Goal: Communication & Community: Answer question/provide support

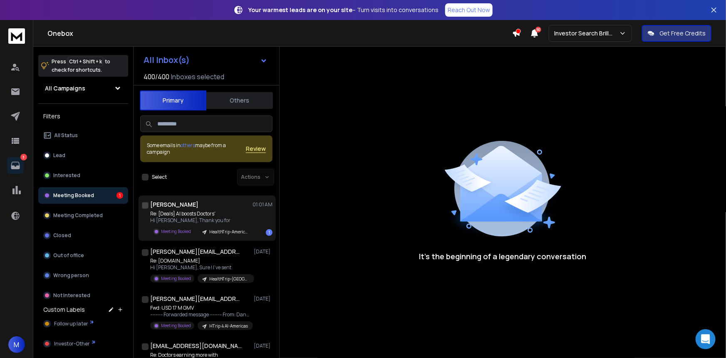
click at [200, 212] on p "Re: [Deals] AI boosts Doctors'" at bounding box center [200, 213] width 100 height 7
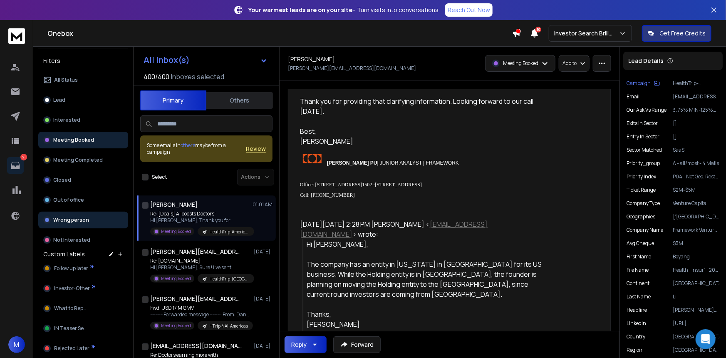
scroll to position [113, 0]
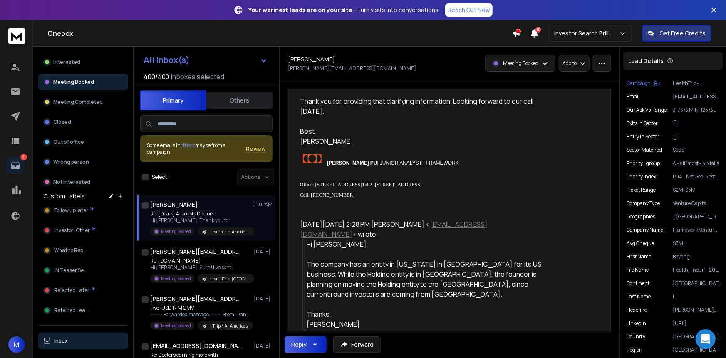
click at [69, 268] on span "IN Teaser Sent" at bounding box center [71, 270] width 35 height 7
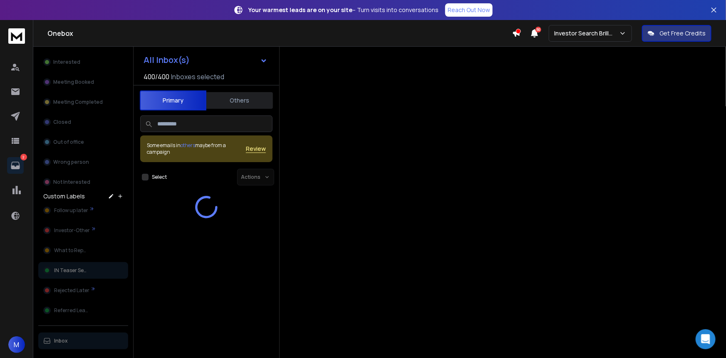
scroll to position [0, 0]
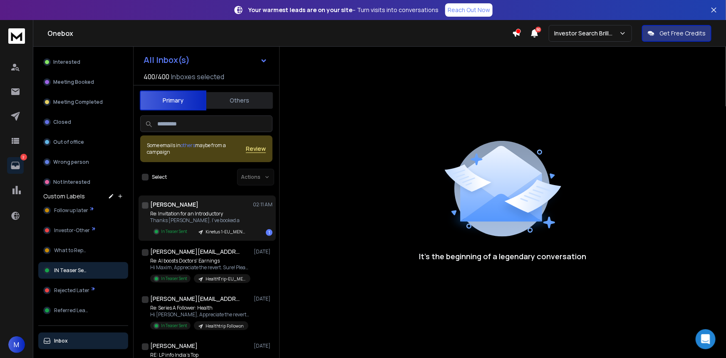
click at [220, 217] on p "Thanks [PERSON_NAME]. I’ve booked a" at bounding box center [200, 220] width 100 height 7
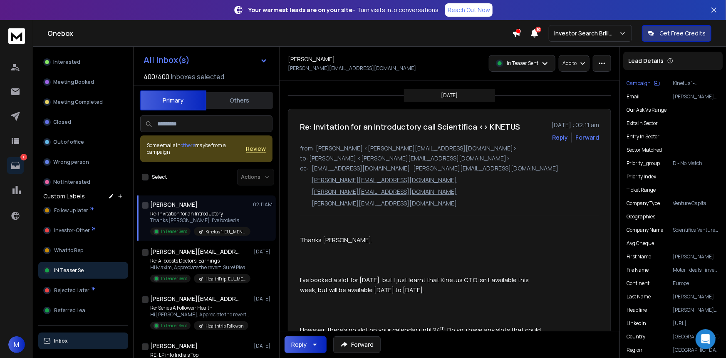
scroll to position [37, 0]
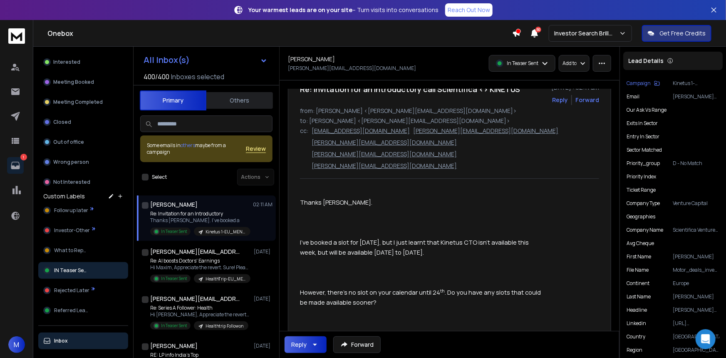
click at [251, 103] on button "Others" at bounding box center [239, 100] width 67 height 18
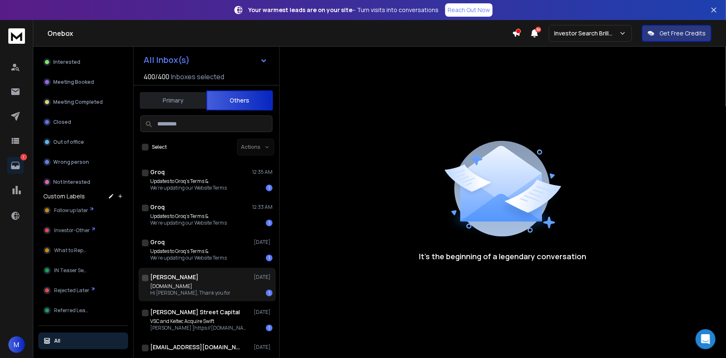
click at [223, 288] on div "Uni.Fund Hi Sahil, Thank you for 1" at bounding box center [211, 289] width 122 height 13
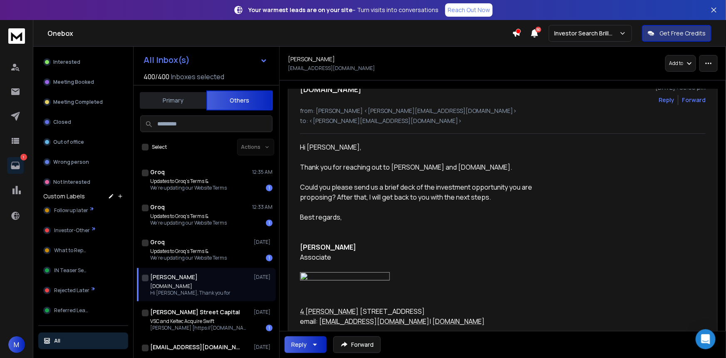
click at [667, 100] on button "Reply" at bounding box center [667, 100] width 16 height 8
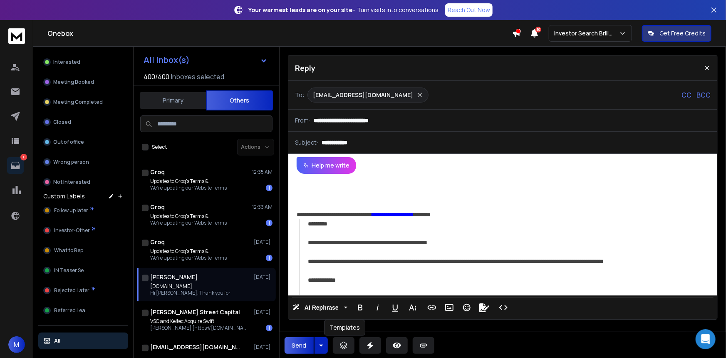
click at [345, 348] on icon at bounding box center [344, 345] width 8 height 8
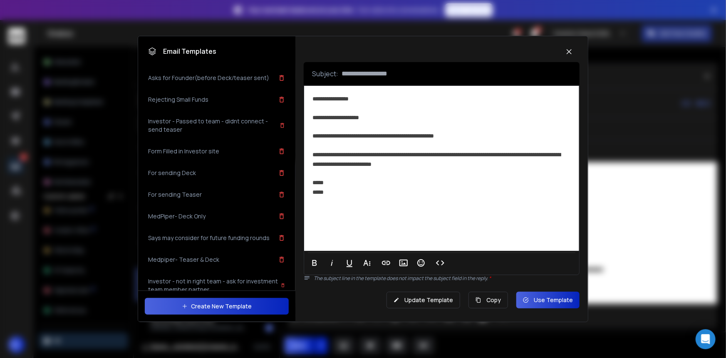
scroll to position [75, 0]
click at [183, 170] on h3 "For sending Deck" at bounding box center [172, 171] width 48 height 8
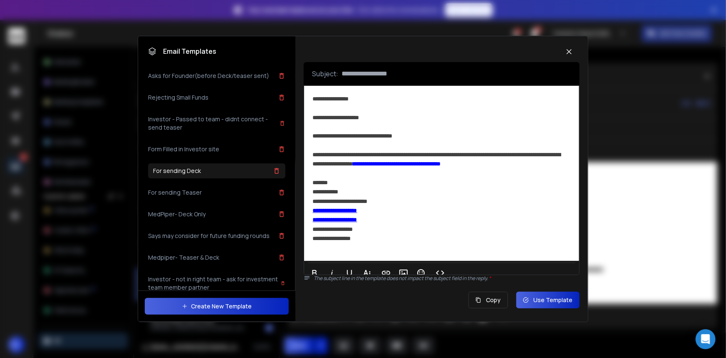
click at [557, 303] on button "Use Template" at bounding box center [548, 299] width 63 height 17
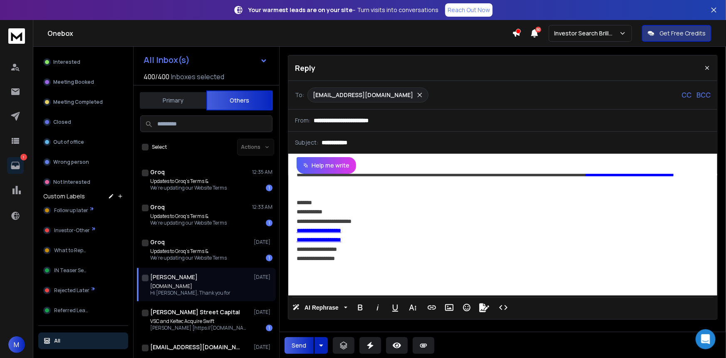
scroll to position [0, 0]
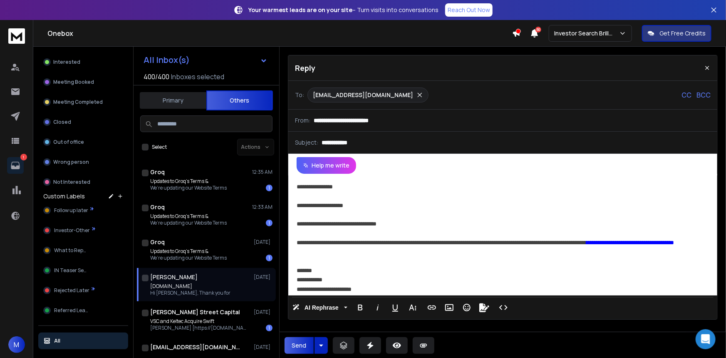
click at [704, 69] on icon at bounding box center [707, 68] width 7 height 7
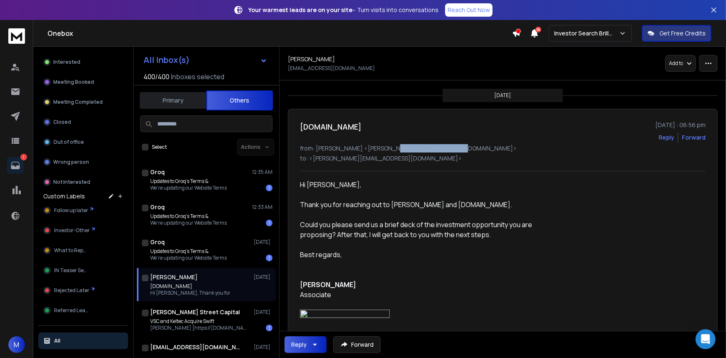
drag, startPoint x: 379, startPoint y: 147, endPoint x: 431, endPoint y: 149, distance: 52.5
click at [431, 149] on p "from: Konstantinos Psillakis <k.psillakis@uni.fund>" at bounding box center [503, 148] width 406 height 8
copy p "k.psillakis@uni.fund"
click at [466, 242] on div "Hi Sahil, Thank you for reaching out to Dora Trachana and Uni.Fund. Could you p…" at bounding box center [421, 229] width 243 height 100
drag, startPoint x: 392, startPoint y: 206, endPoint x: 434, endPoint y: 207, distance: 42.1
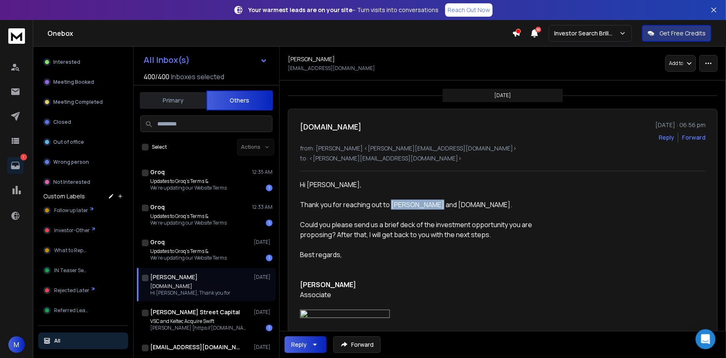
click at [434, 207] on div "Hi Sahil, Thank you for reaching out to Dora Trachana and Uni.Fund. Could you p…" at bounding box center [421, 229] width 243 height 100
copy div "Dora Trachana"
drag, startPoint x: 403, startPoint y: 194, endPoint x: 407, endPoint y: 206, distance: 11.8
click at [405, 200] on div "Hi Sahil, Thank you for reaching out to Dora Trachana and Uni.Fund. Could you p…" at bounding box center [421, 229] width 243 height 100
click at [415, 207] on div "Hi Sahil, Thank you for reaching out to Dora Trachana and Uni.Fund. Could you p…" at bounding box center [421, 229] width 243 height 100
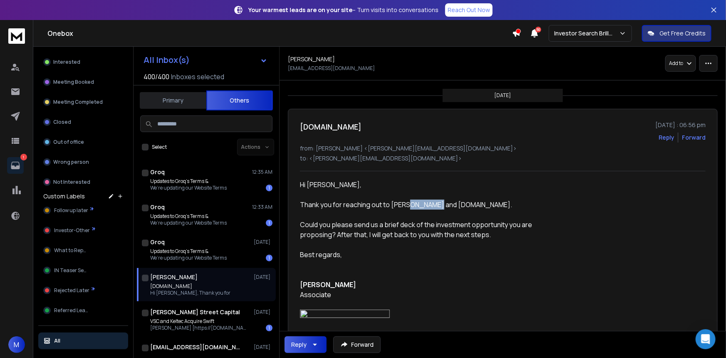
drag, startPoint x: 433, startPoint y: 202, endPoint x: 408, endPoint y: 199, distance: 25.9
click at [408, 199] on div "Hi Sahil, Thank you for reaching out to Dora Trachana and Uni.Fund. Could you p…" at bounding box center [421, 229] width 243 height 100
copy div "Trachana"
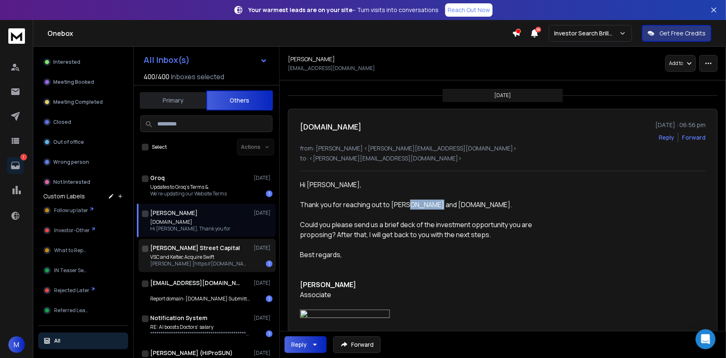
scroll to position [113, 0]
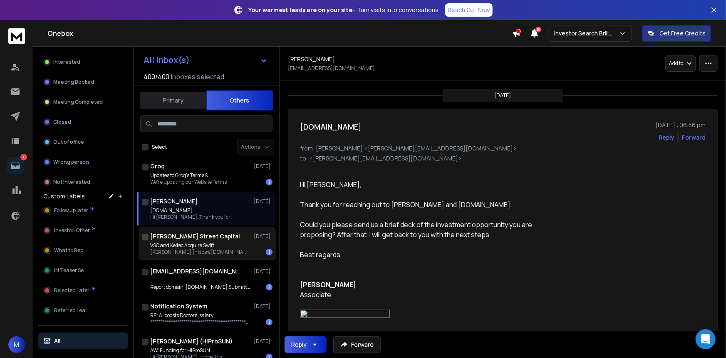
click at [187, 250] on p "Vance [https://d15k2d11r6t6rl.cloudfront.net/pub/bfra/klnq6vrm/568/ydo/67i/39%5…" at bounding box center [200, 252] width 100 height 7
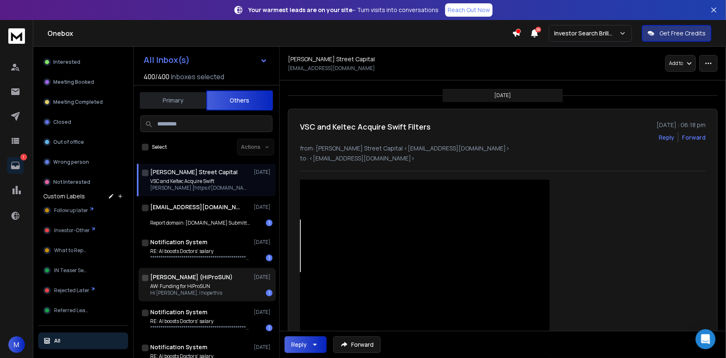
scroll to position [189, 0]
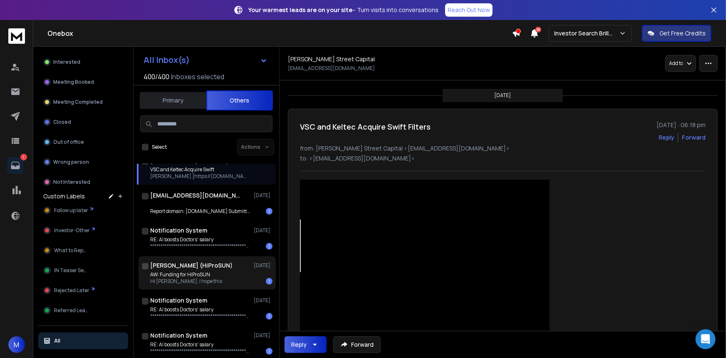
click at [236, 279] on div "AW: Funding for HiProSUN Hi Sam, I hope this 1" at bounding box center [211, 277] width 122 height 13
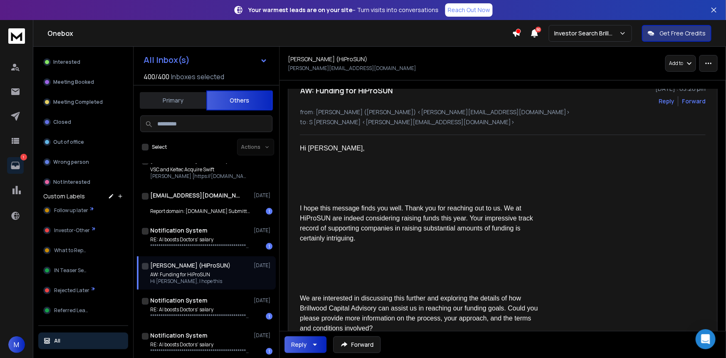
scroll to position [0, 0]
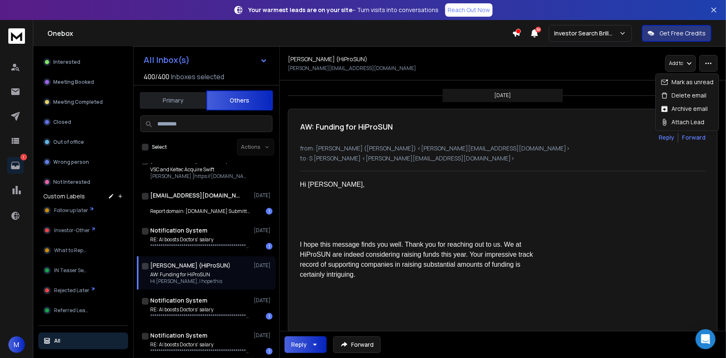
click at [709, 67] on icon "button" at bounding box center [708, 63] width 7 height 7
click at [686, 65] on div "Add to" at bounding box center [681, 63] width 30 height 16
click at [700, 137] on div "Forward" at bounding box center [694, 137] width 24 height 8
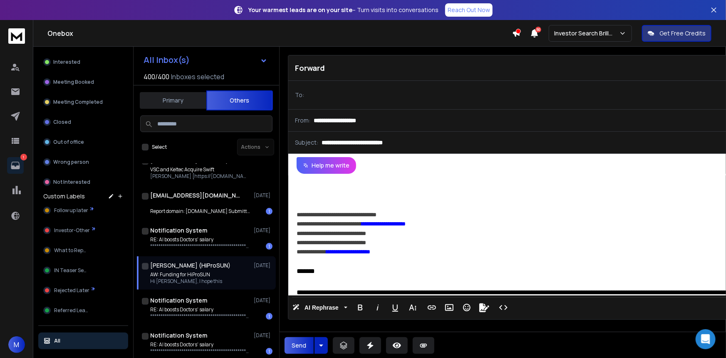
click at [466, 92] on div at bounding box center [610, 94] width 604 height 15
click at [316, 100] on input at bounding box center [337, 94] width 58 height 15
type input "**********"
click at [439, 91] on div at bounding box center [610, 94] width 604 height 15
click at [298, 347] on button "Send" at bounding box center [299, 345] width 29 height 17
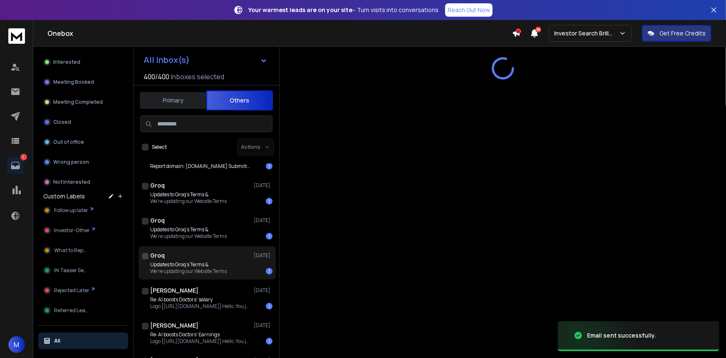
scroll to position [492, 0]
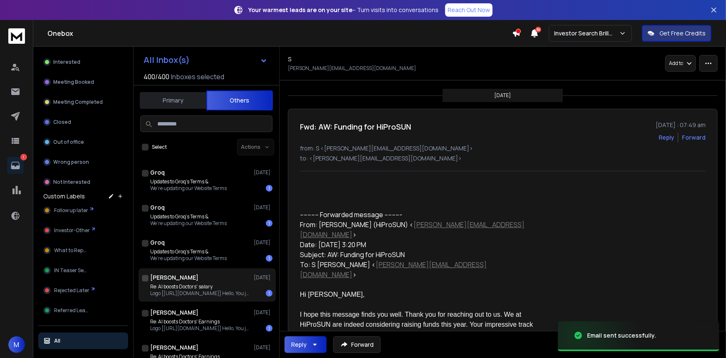
click at [186, 286] on p "Re: AI boosts Doctors' salary" at bounding box center [200, 286] width 100 height 7
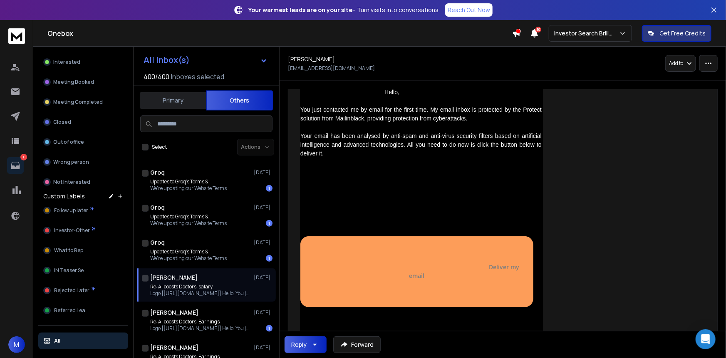
scroll to position [265, 0]
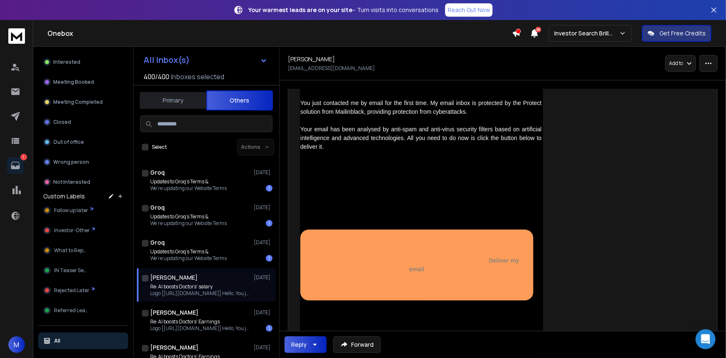
click at [481, 256] on link "Deliver my email" at bounding box center [466, 264] width 112 height 17
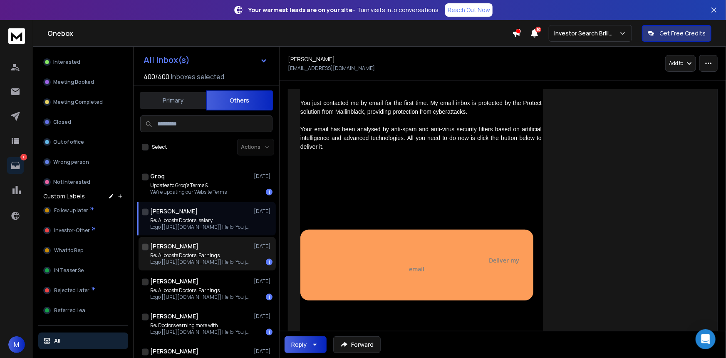
scroll to position [567, 0]
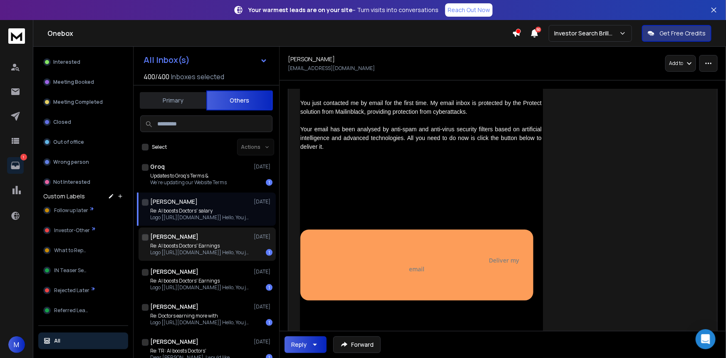
click at [216, 251] on p "Logo [https://app.mailinblack.com/mibc-fr-10/protect/assets/images/logo_mib_ora…" at bounding box center [200, 252] width 100 height 7
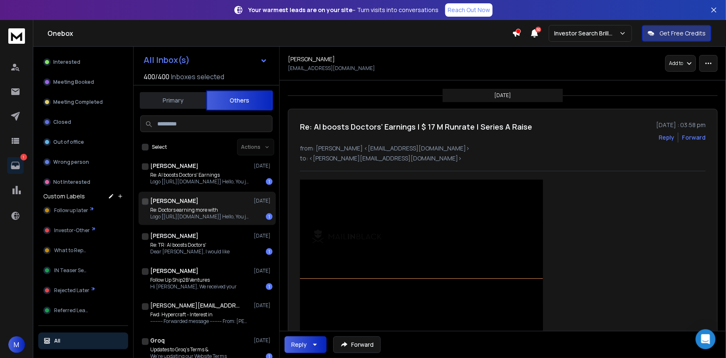
scroll to position [681, 0]
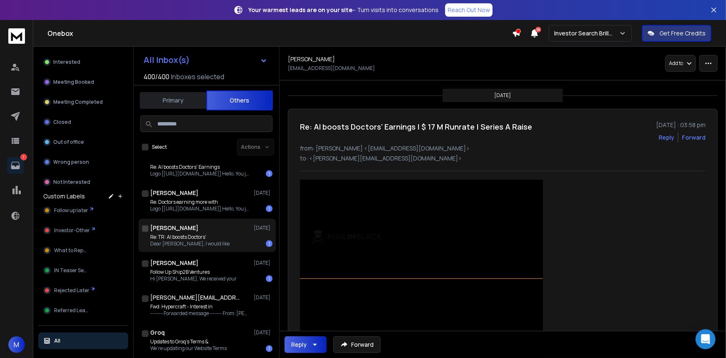
click at [218, 240] on div "Re: TR: AI boosts Doctors' Dear Sam, I would like 1" at bounding box center [211, 240] width 122 height 13
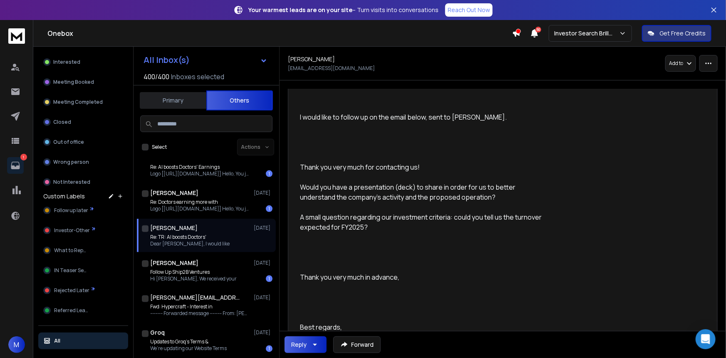
scroll to position [189, 0]
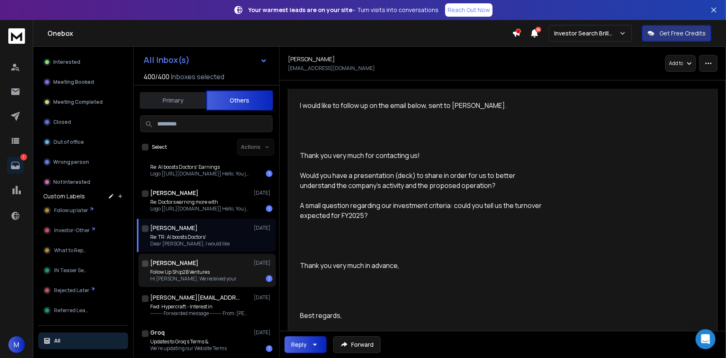
click at [246, 280] on div "Follow Up Ship2B Ventures Hi Sahil, We received your 1" at bounding box center [211, 274] width 122 height 13
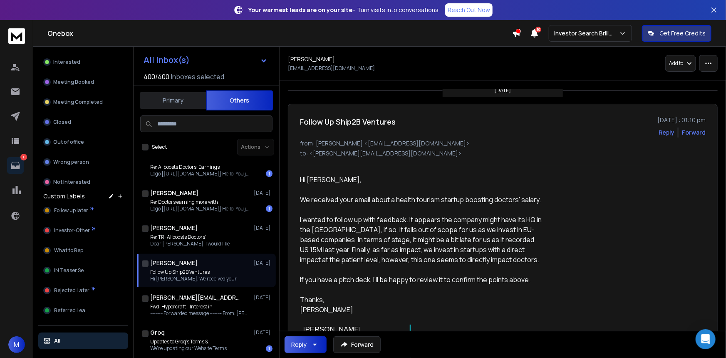
scroll to position [0, 0]
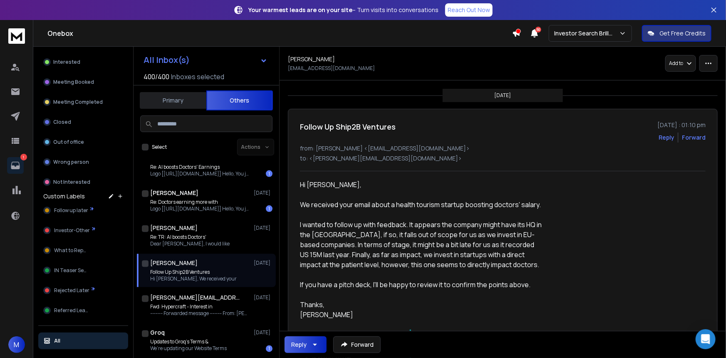
click at [662, 138] on button "Reply" at bounding box center [667, 137] width 16 height 8
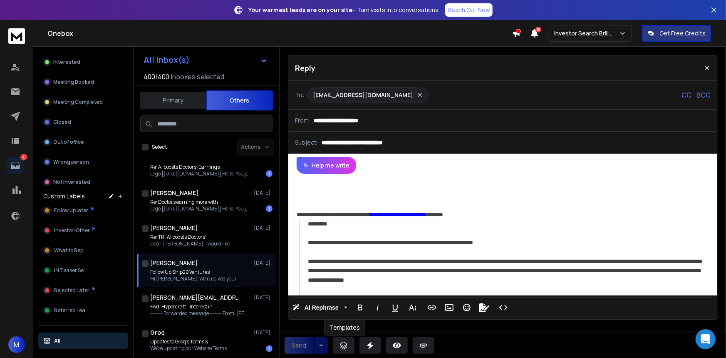
click at [345, 341] on icon at bounding box center [344, 345] width 8 height 8
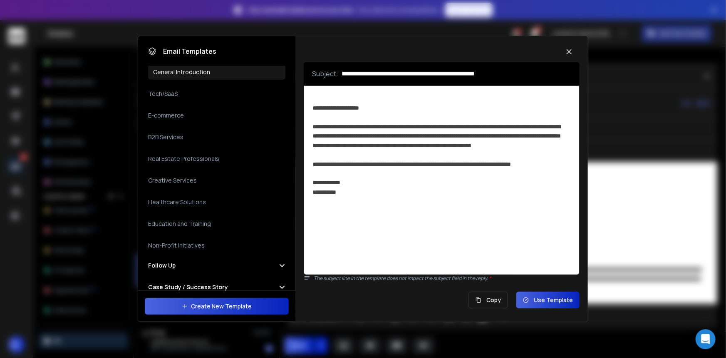
scroll to position [89, 0]
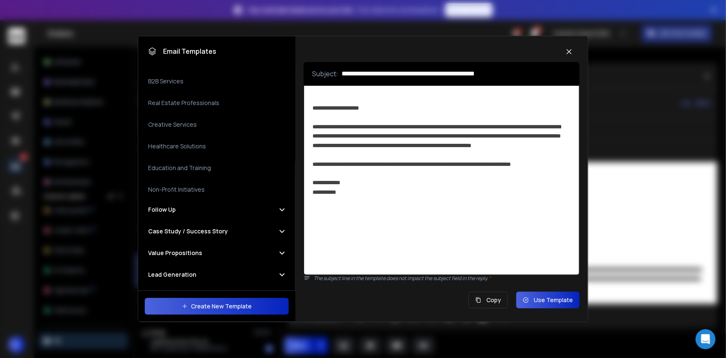
click at [197, 205] on button "Follow Up" at bounding box center [216, 209] width 137 height 8
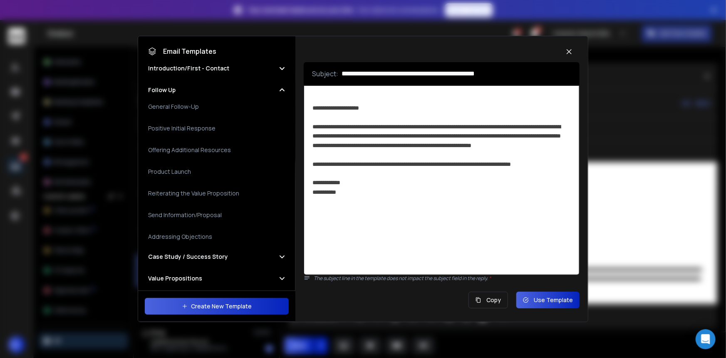
scroll to position [0, 0]
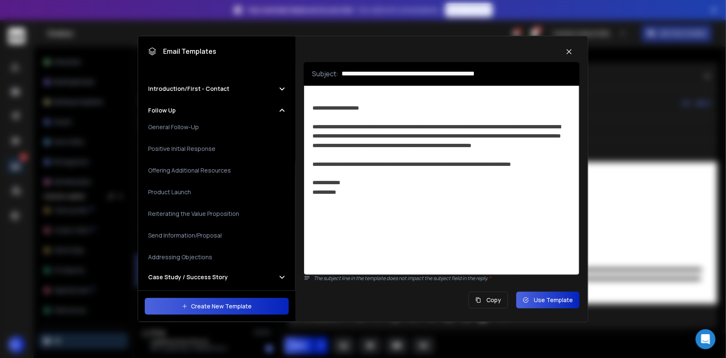
click at [239, 85] on button "Introduction/First - Contact" at bounding box center [216, 89] width 137 height 8
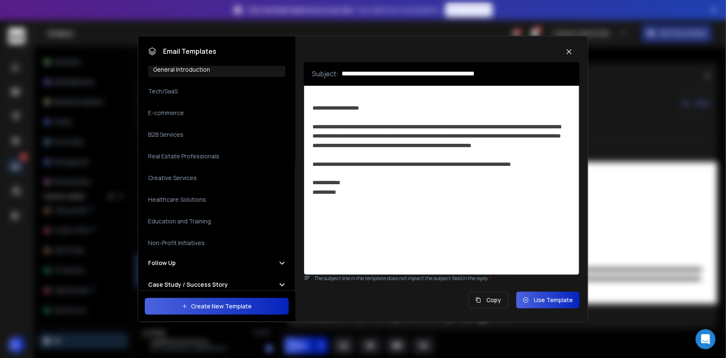
scroll to position [89, 0]
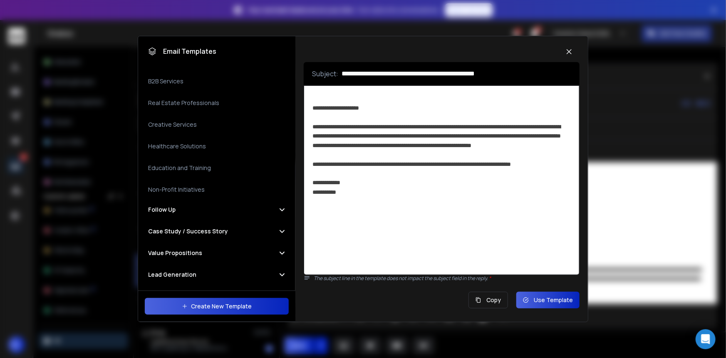
click at [184, 272] on button "Lead Generation" at bounding box center [216, 274] width 137 height 8
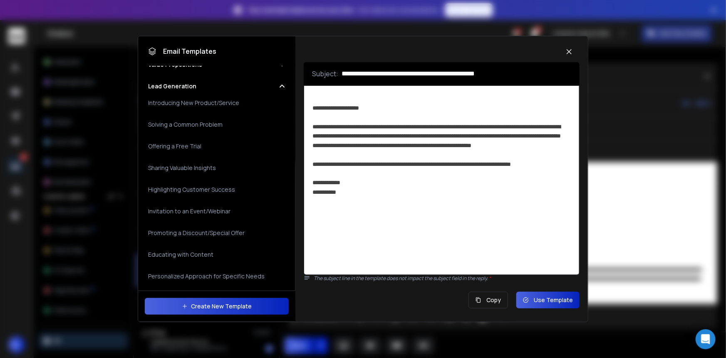
click at [222, 82] on button "Lead Generation" at bounding box center [216, 86] width 137 height 8
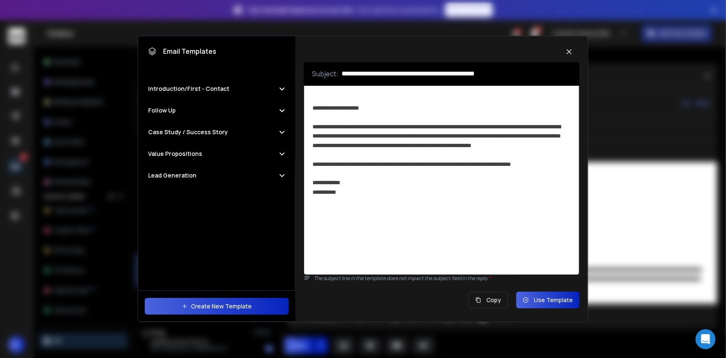
click at [564, 52] on div at bounding box center [442, 51] width 276 height 21
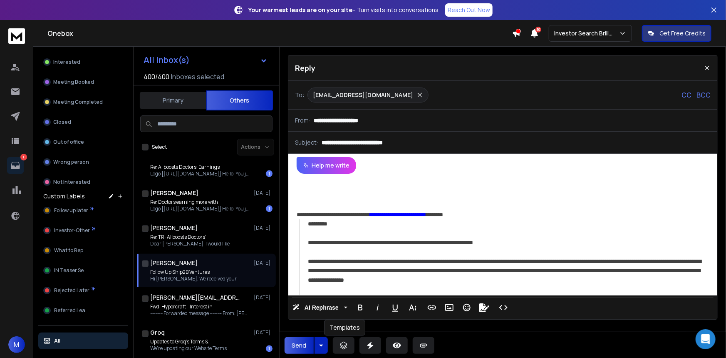
click at [341, 345] on icon at bounding box center [344, 345] width 8 height 8
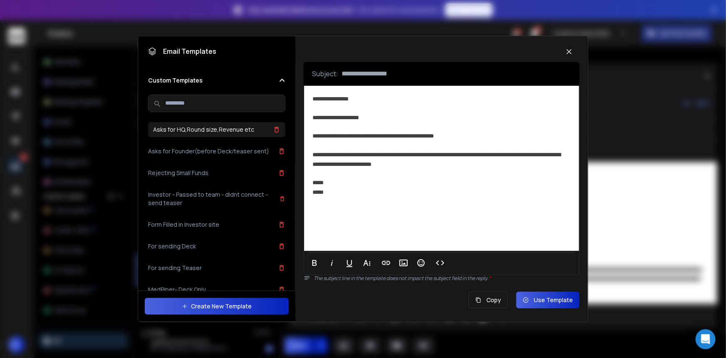
click at [180, 242] on h3 "For sending Deck" at bounding box center [172, 246] width 48 height 8
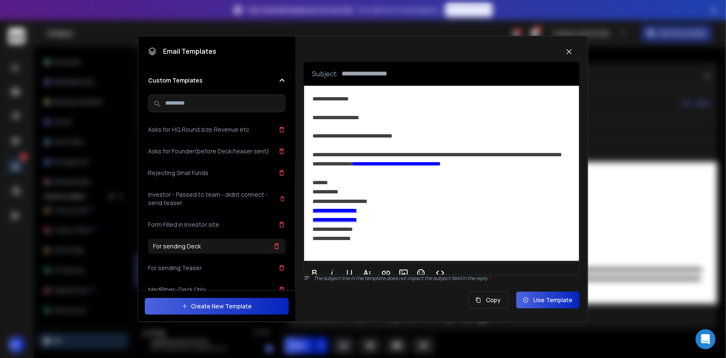
click at [534, 297] on button "Use Template" at bounding box center [548, 299] width 63 height 17
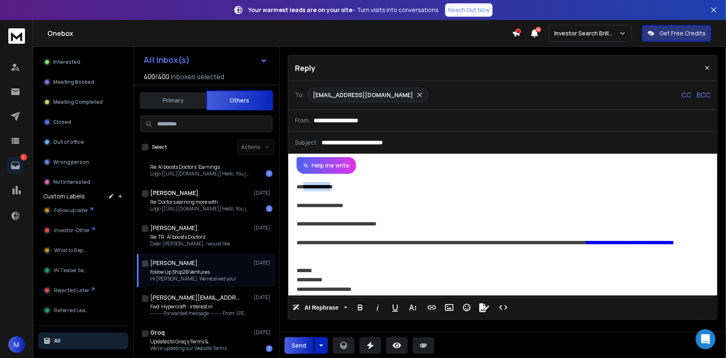
drag, startPoint x: 303, startPoint y: 189, endPoint x: 337, endPoint y: 187, distance: 33.4
click at [337, 187] on div "**********" at bounding box center [499, 186] width 405 height 9
click at [422, 347] on icon at bounding box center [423, 345] width 7 height 4
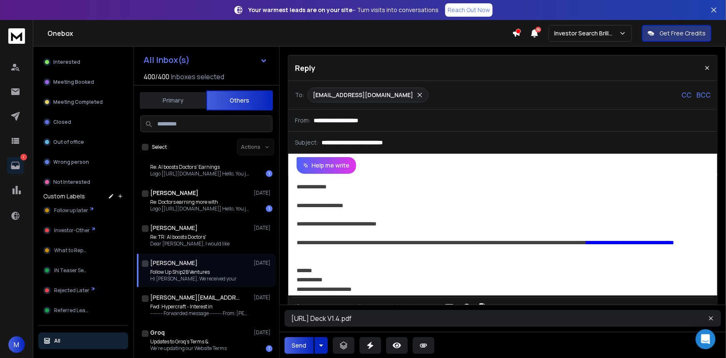
click at [684, 92] on p "CC" at bounding box center [687, 95] width 10 height 10
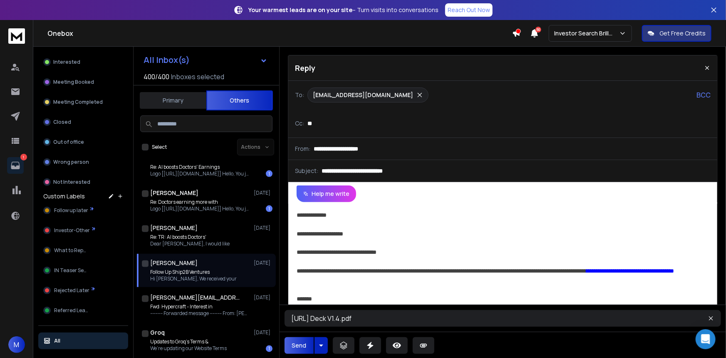
type input "**********"
click at [432, 116] on div "sam@brillwood.capital" at bounding box center [509, 123] width 403 height 15
click at [480, 125] on input at bounding box center [509, 123] width 58 height 15
type input "**********"
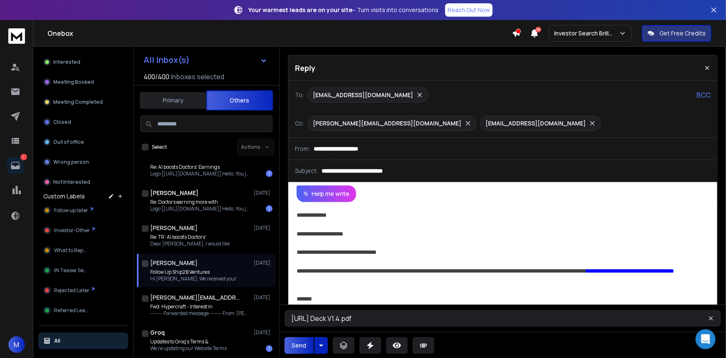
click at [496, 124] on div "sam@brillwood.capital alc@brillwood.capital" at bounding box center [509, 123] width 403 height 15
click at [294, 348] on button "Send" at bounding box center [299, 345] width 29 height 17
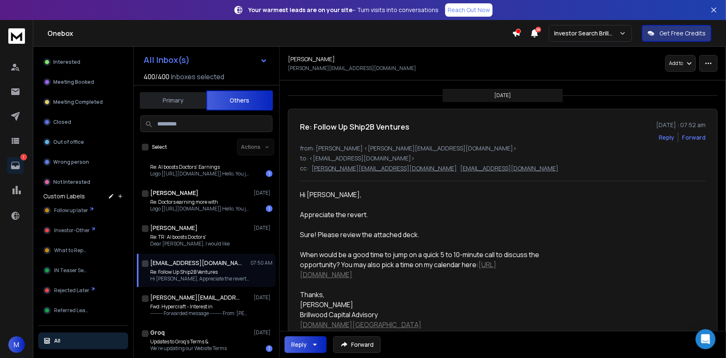
click at [685, 63] on div "Add to" at bounding box center [681, 63] width 30 height 16
click at [707, 62] on icon "button" at bounding box center [708, 63] width 7 height 7
drag, startPoint x: 339, startPoint y: 154, endPoint x: 350, endPoint y: 153, distance: 11.7
click at [350, 153] on div "Re: Follow Up Ship2B Ventures 10 September 2025 : 07:52 am Reply Forward from: …" at bounding box center [503, 147] width 406 height 52
drag, startPoint x: 338, startPoint y: 159, endPoint x: 391, endPoint y: 158, distance: 53.3
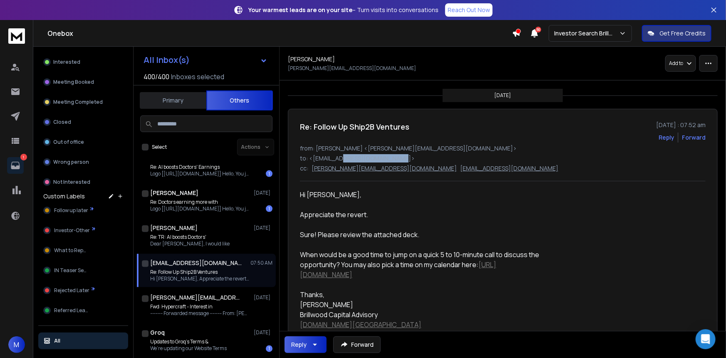
click at [391, 158] on p "to: <acipolla@ship2bventures.com>" at bounding box center [503, 158] width 406 height 8
copy p "ship2bventures.com"
click at [713, 67] on button "button" at bounding box center [709, 63] width 18 height 17
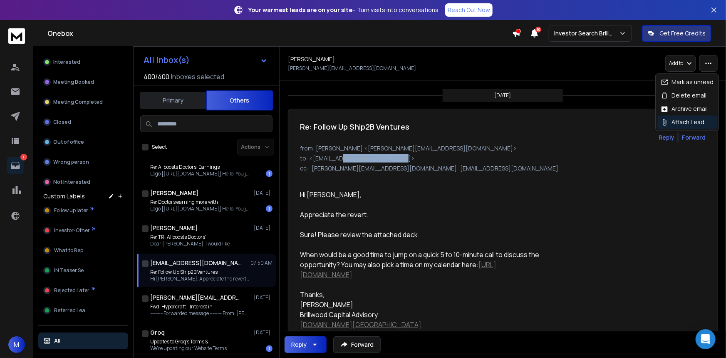
click at [690, 123] on div "Attach Lead" at bounding box center [683, 122] width 44 height 8
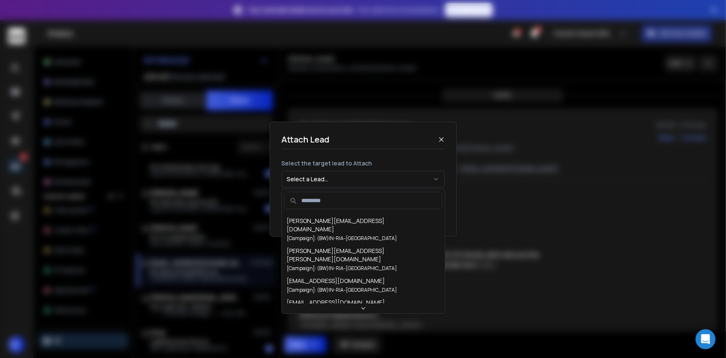
click at [356, 178] on button "Select a Lead..." at bounding box center [363, 179] width 163 height 17
click at [331, 203] on input at bounding box center [363, 200] width 157 height 17
paste input "**********"
type input "**********"
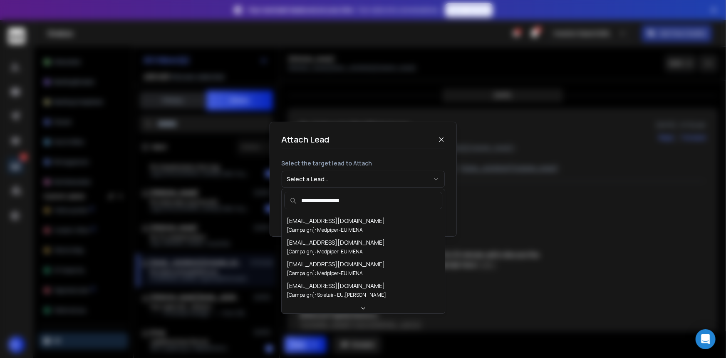
click at [442, 141] on icon at bounding box center [441, 139] width 7 height 7
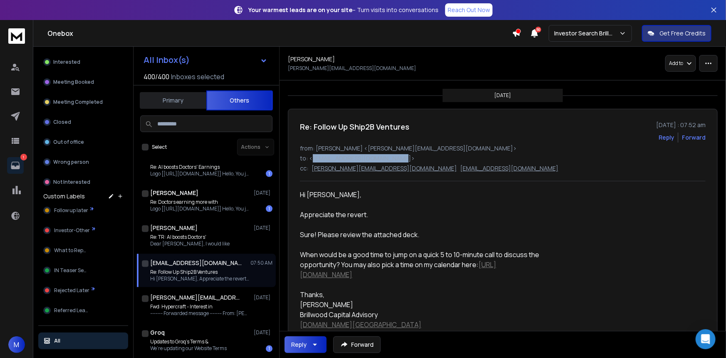
drag, startPoint x: 313, startPoint y: 157, endPoint x: 392, endPoint y: 158, distance: 79.5
click at [392, 158] on p "to: <acipolla@ship2bventures.com>" at bounding box center [503, 158] width 406 height 8
copy p "acipolla@ship2bventures.com"
click at [691, 65] on icon at bounding box center [690, 63] width 6 height 6
click at [706, 61] on icon "button" at bounding box center [708, 63] width 7 height 7
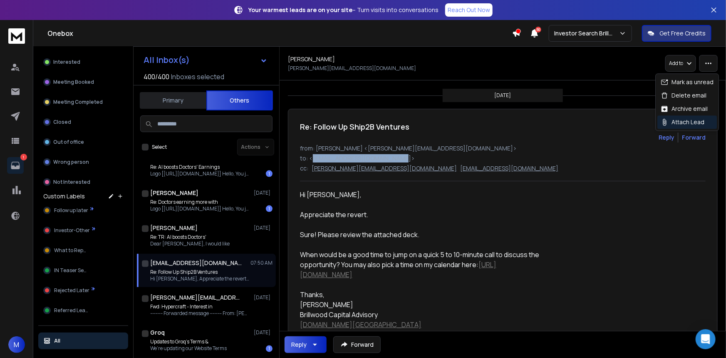
click at [693, 120] on div "Attach Lead" at bounding box center [683, 122] width 44 height 8
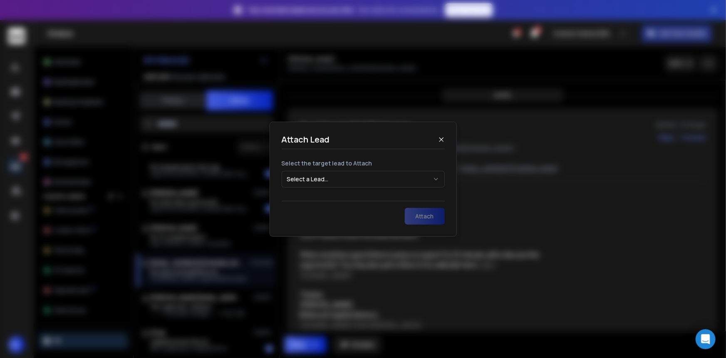
click at [411, 176] on button "Select a Lead..." at bounding box center [363, 179] width 163 height 17
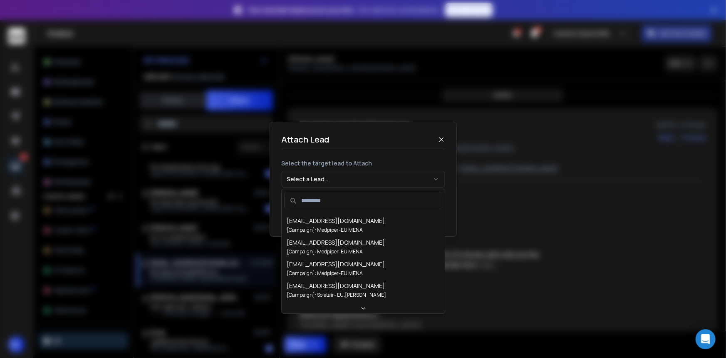
click at [296, 203] on icon at bounding box center [293, 200] width 7 height 7
click at [301, 202] on input at bounding box center [363, 200] width 157 height 17
paste input "**********"
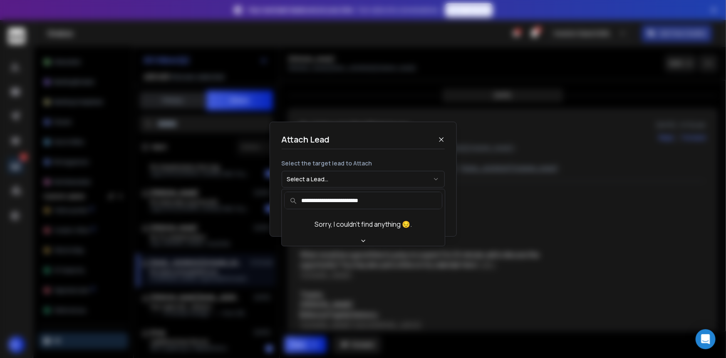
drag, startPoint x: 327, startPoint y: 203, endPoint x: 293, endPoint y: 196, distance: 34.0
click at [293, 196] on input "**********" at bounding box center [363, 200] width 157 height 17
type input "**********"
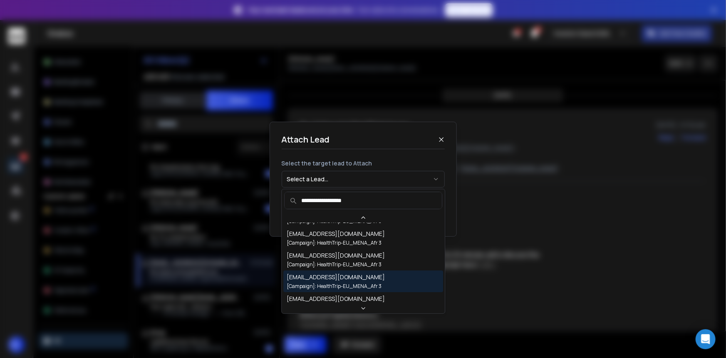
scroll to position [378, 0]
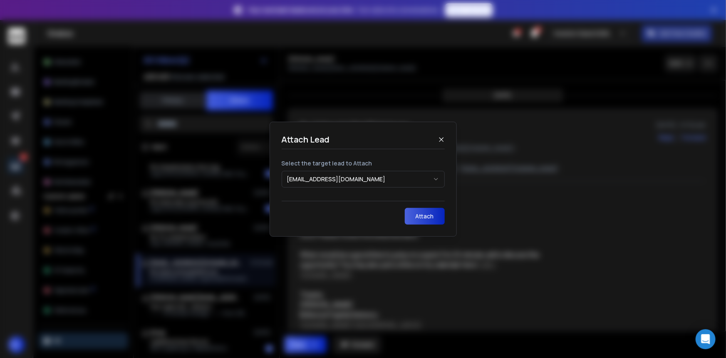
click at [445, 139] on icon at bounding box center [441, 139] width 7 height 7
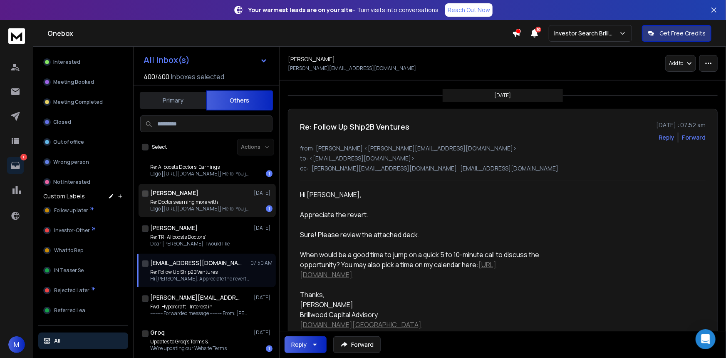
click at [237, 205] on p "Logo [https://app.mailinblack.com/mibc-fr-10/protect/assets/images/logo_mib_ora…" at bounding box center [200, 208] width 100 height 7
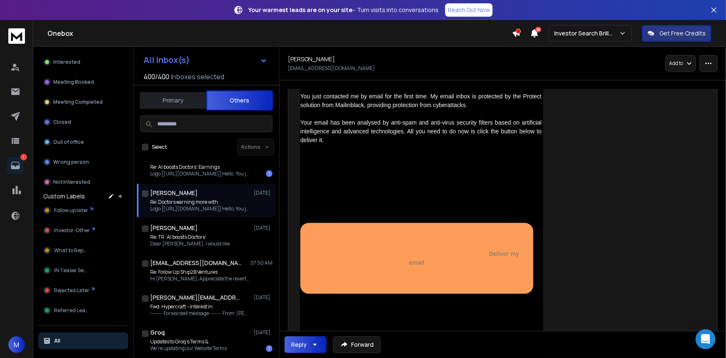
scroll to position [341, 0]
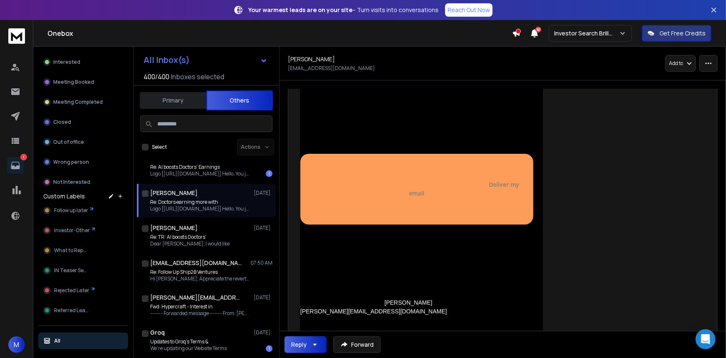
click at [471, 187] on link "Deliver my email" at bounding box center [466, 188] width 112 height 17
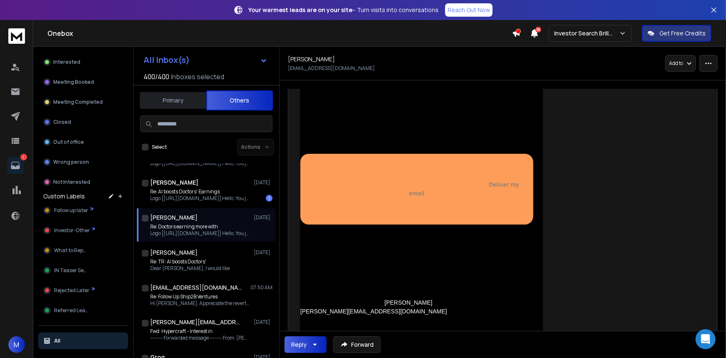
scroll to position [643, 0]
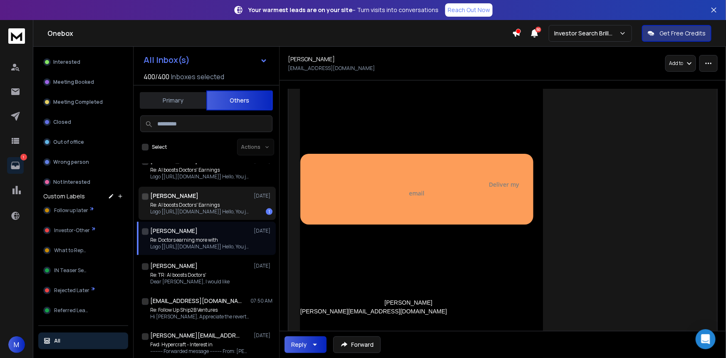
click at [239, 206] on p "Re: AI boosts Doctors' Earnings" at bounding box center [200, 204] width 100 height 7
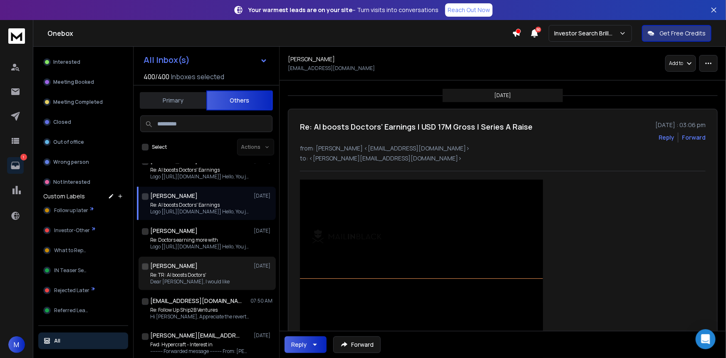
click at [236, 270] on div "Floriane Desbordes 08 Sep Re: TR: AI boosts Doctors' Dear Sam, I would like" at bounding box center [211, 272] width 122 height 23
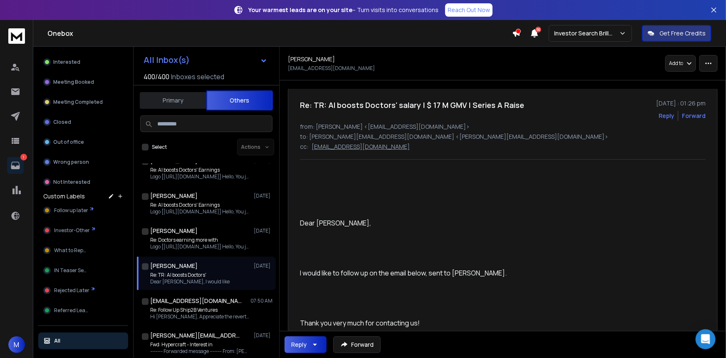
scroll to position [0, 0]
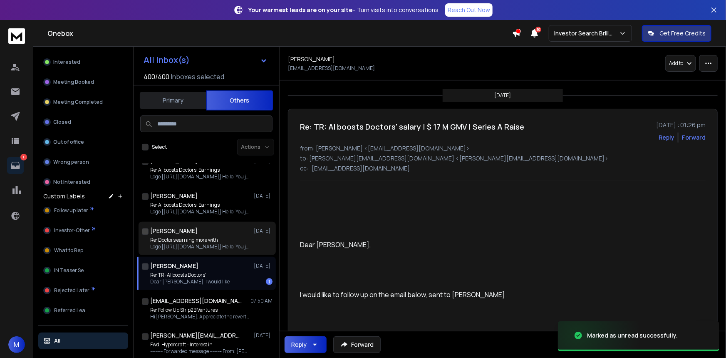
click at [260, 230] on p "[DATE]" at bounding box center [263, 230] width 19 height 7
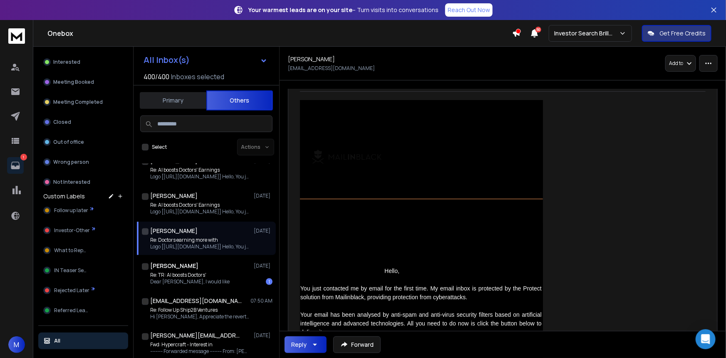
scroll to position [75, 0]
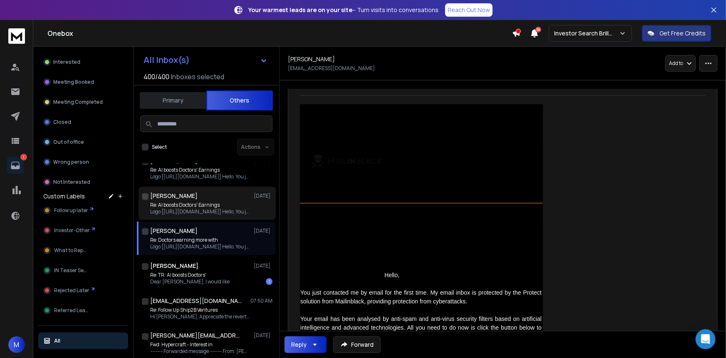
click at [219, 201] on p "Re: AI boosts Doctors' Earnings" at bounding box center [200, 204] width 100 height 7
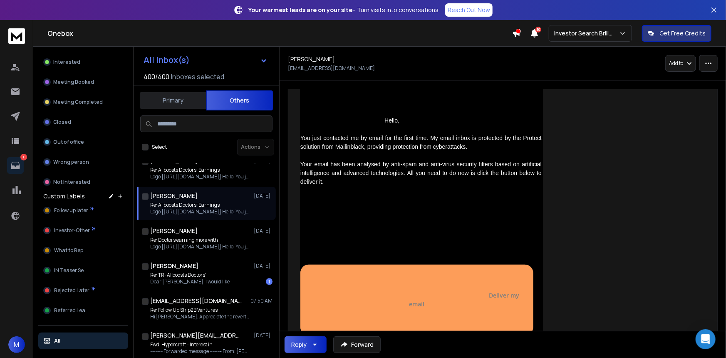
scroll to position [303, 0]
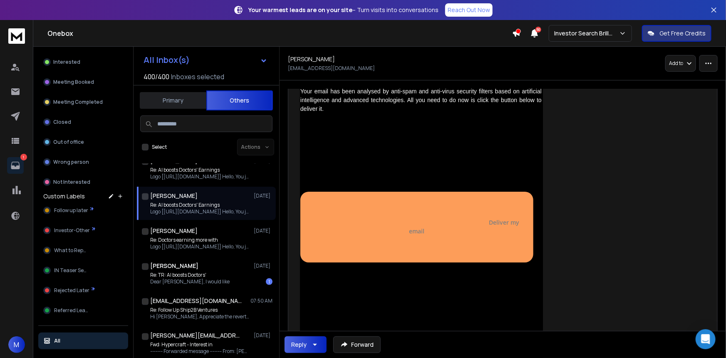
click at [471, 223] on link "Deliver my email" at bounding box center [466, 226] width 112 height 17
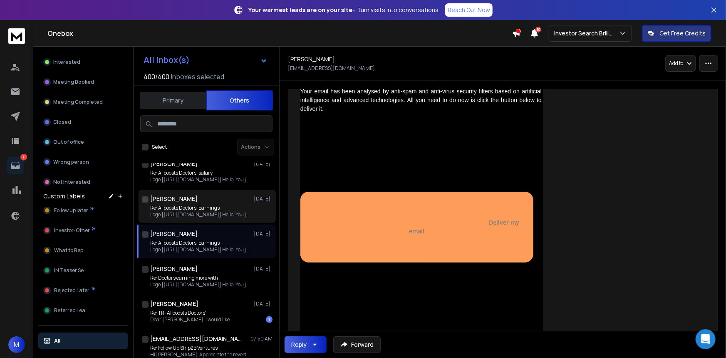
click at [215, 209] on p "Re: AI boosts Doctors' Earnings" at bounding box center [200, 207] width 100 height 7
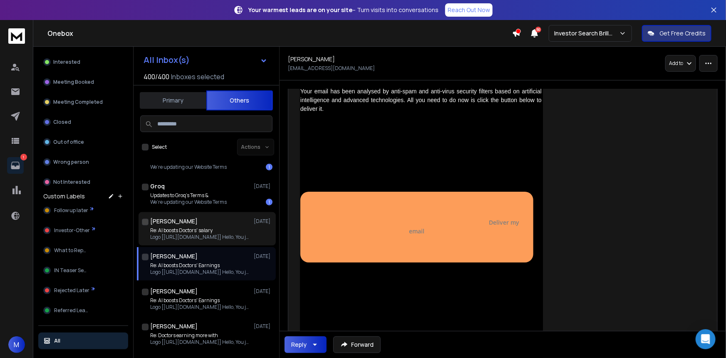
scroll to position [529, 0]
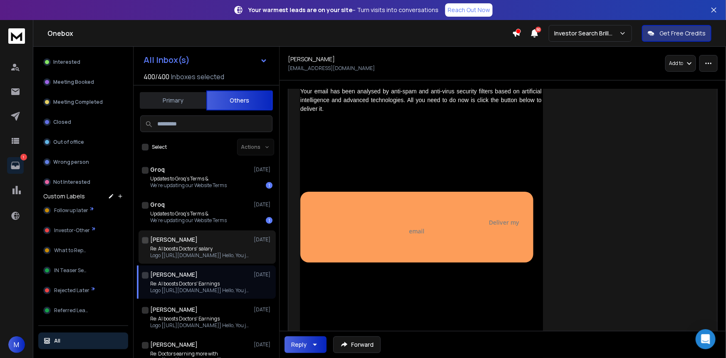
click at [203, 257] on p "Logo [https://app.mailinblack.com/mibc-fr-10/protect/assets/images/logo_mib_ora…" at bounding box center [200, 255] width 100 height 7
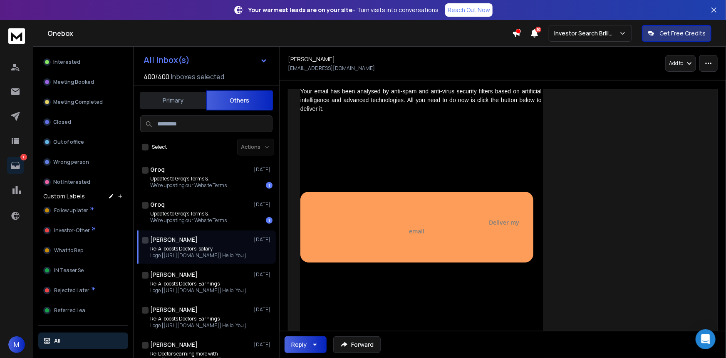
click at [475, 223] on link "Deliver my email" at bounding box center [466, 226] width 112 height 17
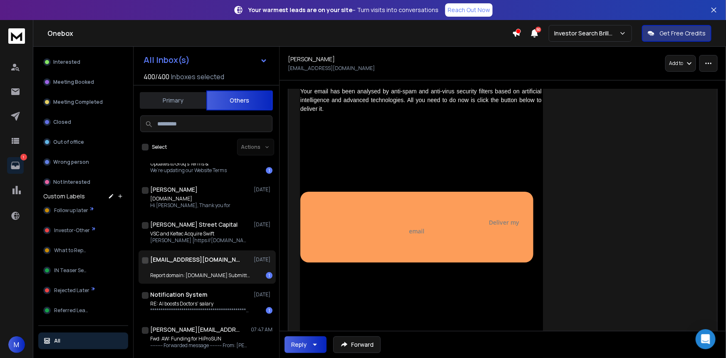
scroll to position [113, 0]
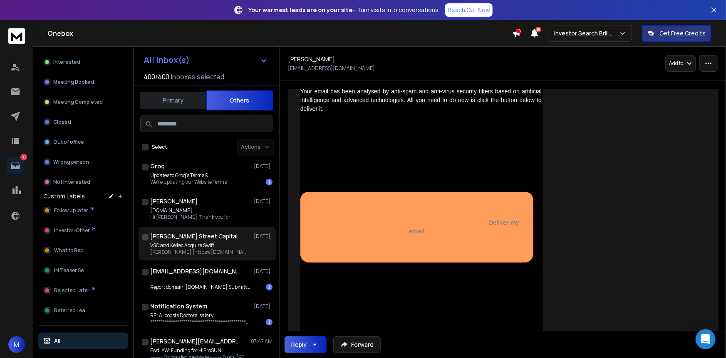
click at [224, 241] on div "Vance Street Capital 09 Sep VSC and Keltec Acquire Swift Vance [https://d15k2d1…" at bounding box center [211, 243] width 122 height 23
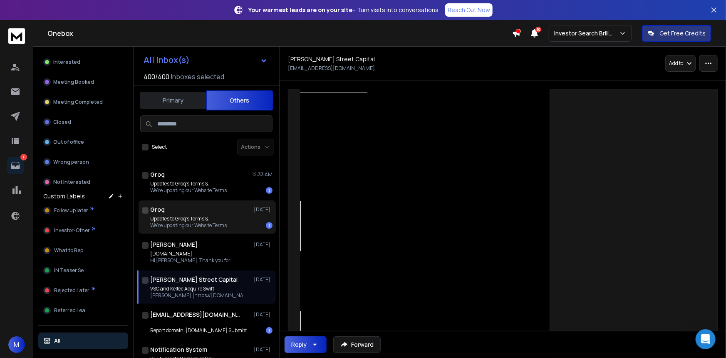
scroll to position [37, 0]
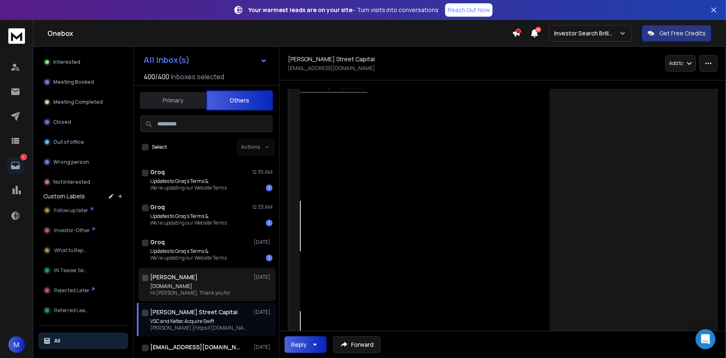
click at [214, 283] on div "Uni.Fund Hi Sahil, Thank you for" at bounding box center [211, 289] width 122 height 13
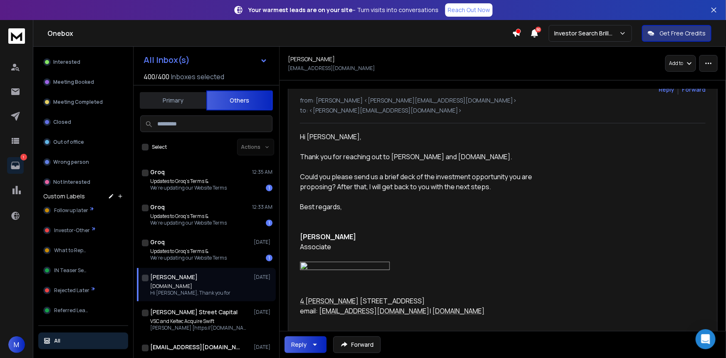
scroll to position [0, 0]
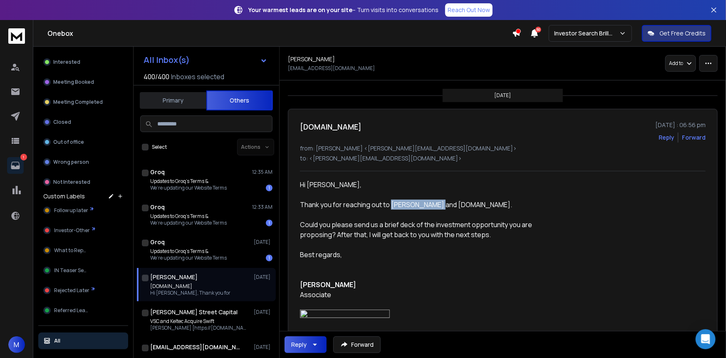
drag, startPoint x: 392, startPoint y: 206, endPoint x: 436, endPoint y: 208, distance: 44.2
click at [436, 208] on div "Hi Sahil, Thank you for reaching out to Dora Trachana and Uni.Fund. Could you p…" at bounding box center [421, 229] width 243 height 100
copy div "Dora Trachana"
drag, startPoint x: 406, startPoint y: 150, endPoint x: 431, endPoint y: 149, distance: 24.6
click at [431, 149] on p "from: Konstantinos Psillakis <k.psillakis@uni.fund>" at bounding box center [503, 148] width 406 height 8
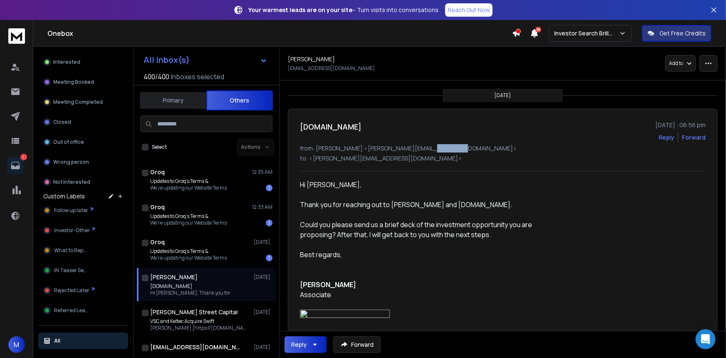
copy p "@uni.fund"
click at [707, 70] on button "button" at bounding box center [709, 63] width 18 height 17
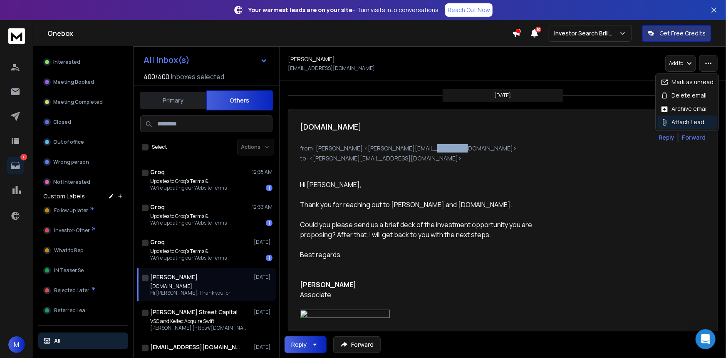
click at [691, 126] on div "Attach Lead" at bounding box center [688, 121] width 60 height 13
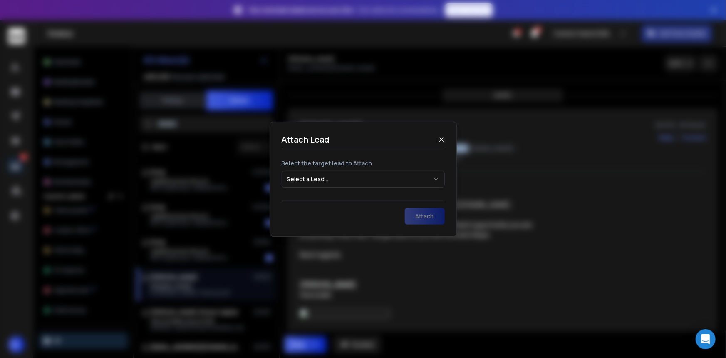
click at [327, 173] on button "Select a Lead..." at bounding box center [363, 179] width 163 height 17
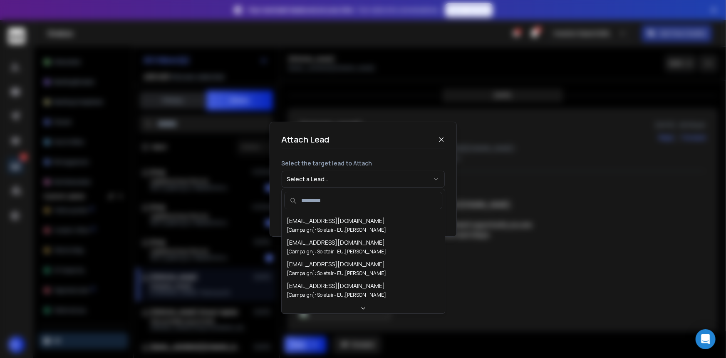
click at [312, 201] on input at bounding box center [363, 200] width 157 height 17
paste input "*********"
type input "*********"
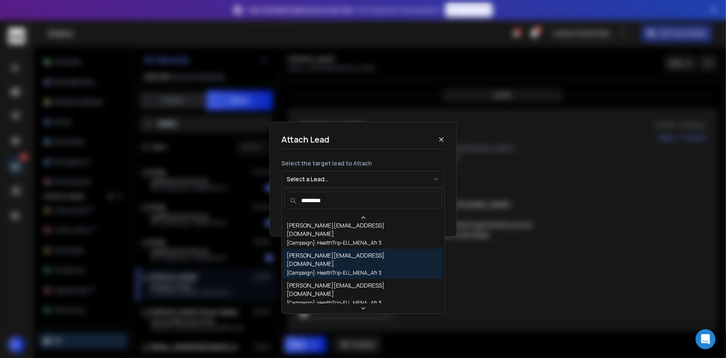
scroll to position [45, 0]
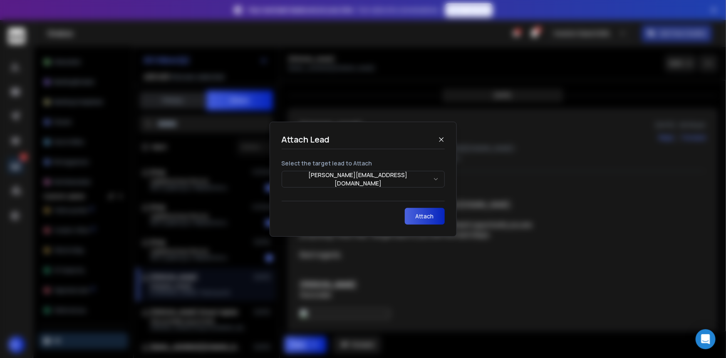
click at [411, 224] on button "Attach" at bounding box center [425, 216] width 40 height 17
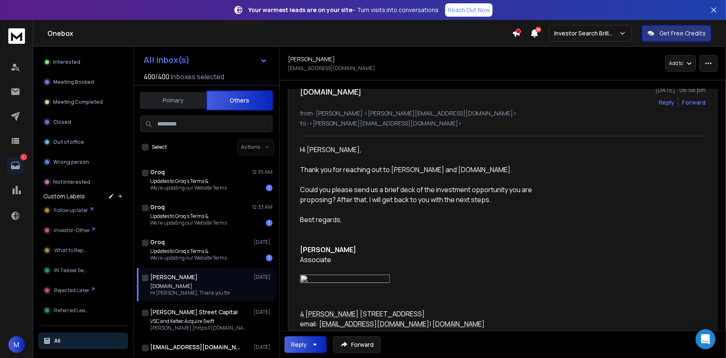
scroll to position [0, 0]
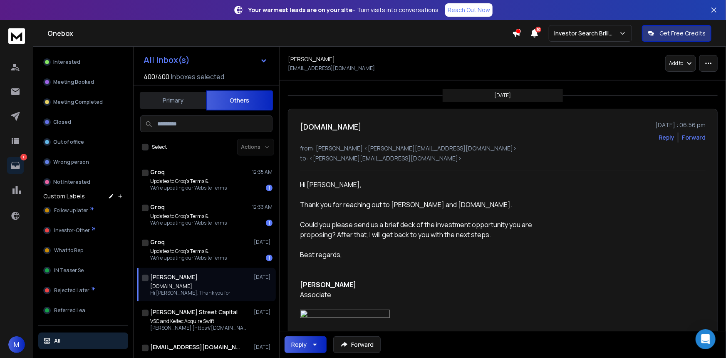
click at [308, 340] on div "Reply" at bounding box center [305, 344] width 29 height 10
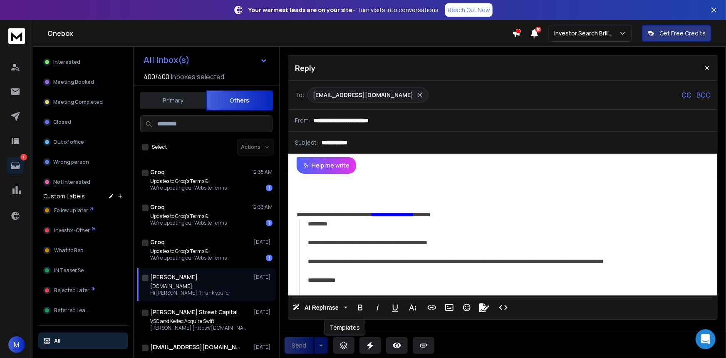
click at [346, 345] on icon at bounding box center [343, 346] width 7 height 2
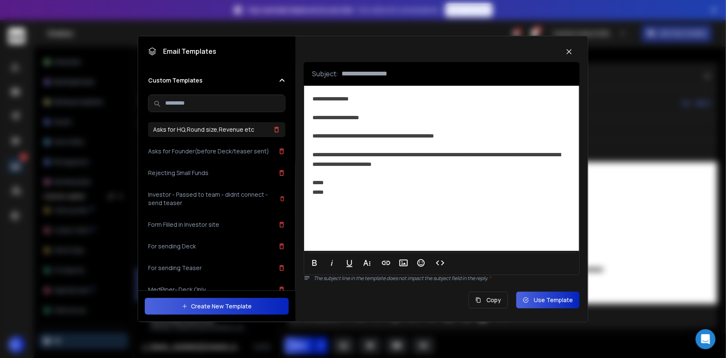
click at [191, 251] on div "For sending Deck" at bounding box center [216, 246] width 137 height 15
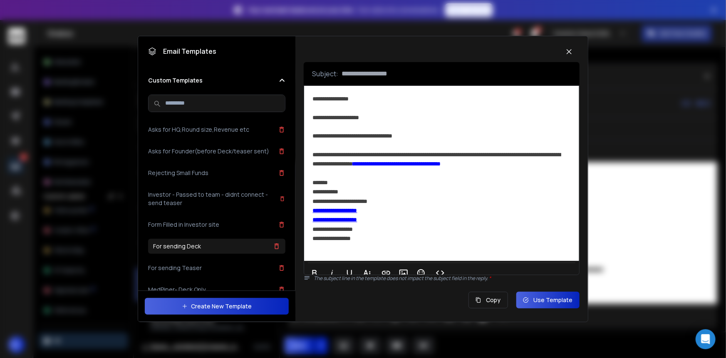
click at [537, 299] on button "Use Template" at bounding box center [548, 299] width 63 height 17
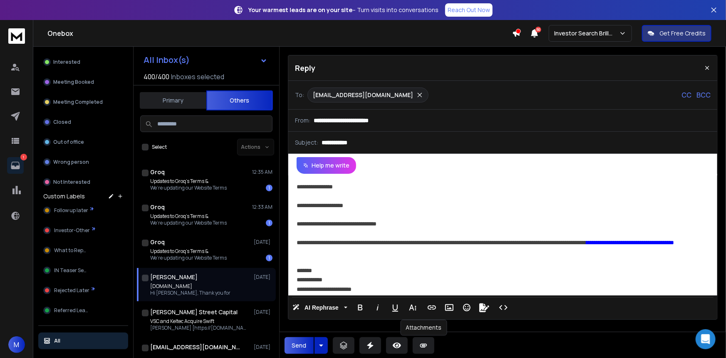
click at [422, 345] on icon at bounding box center [423, 345] width 7 height 4
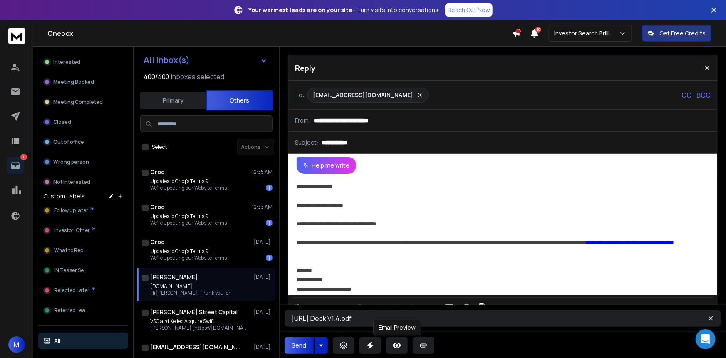
click at [393, 350] on button at bounding box center [397, 345] width 22 height 17
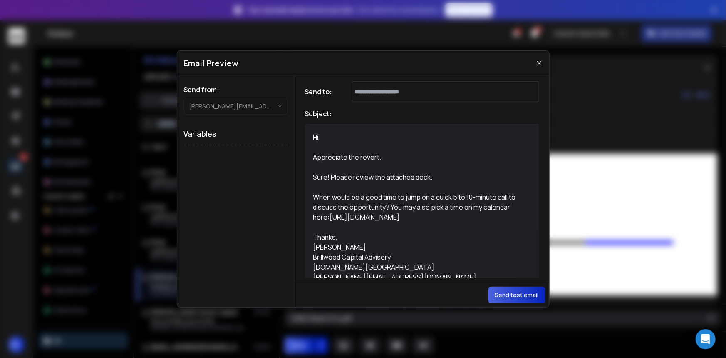
click at [537, 61] on icon at bounding box center [539, 63] width 7 height 7
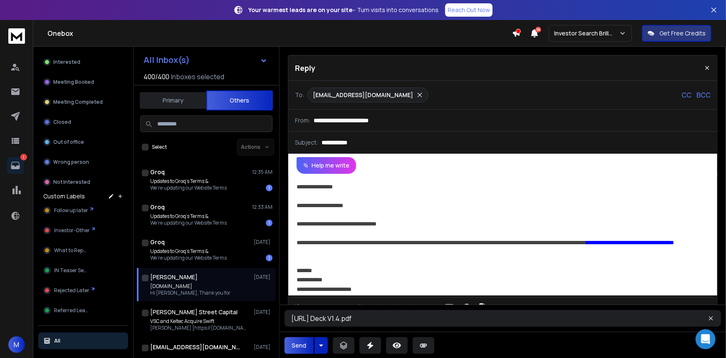
click at [706, 69] on icon at bounding box center [708, 68] width 4 height 4
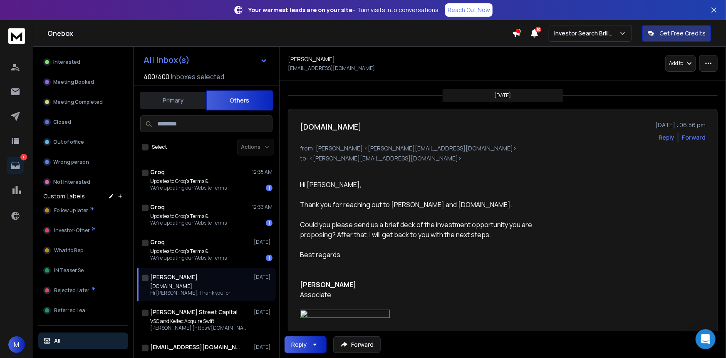
click at [707, 69] on button "button" at bounding box center [709, 63] width 18 height 17
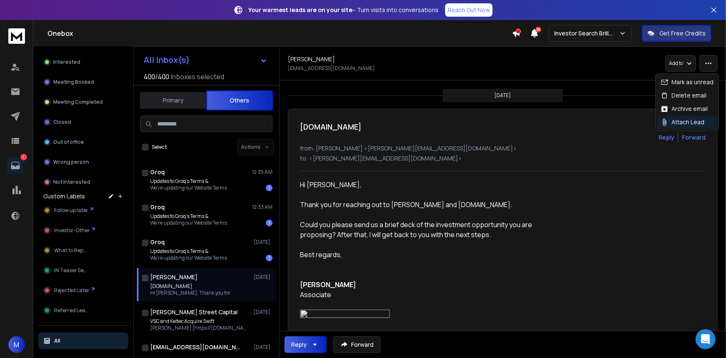
click at [678, 122] on div "Attach Lead" at bounding box center [683, 122] width 44 height 8
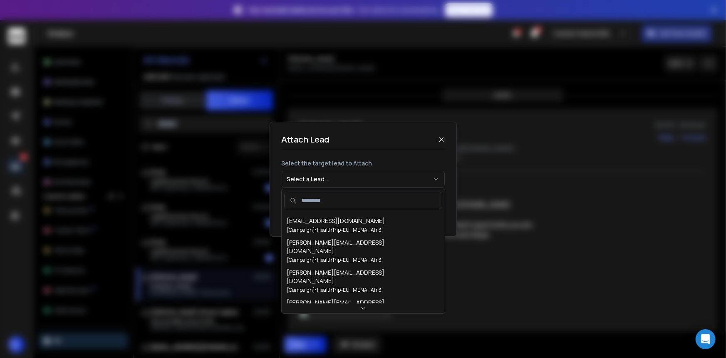
click at [391, 179] on button "Select a Lead..." at bounding box center [363, 179] width 163 height 17
click at [380, 204] on input at bounding box center [363, 200] width 157 height 17
type input "****"
click at [375, 175] on button "Select a Lead..." at bounding box center [363, 179] width 163 height 17
click at [345, 201] on input "****" at bounding box center [363, 200] width 157 height 17
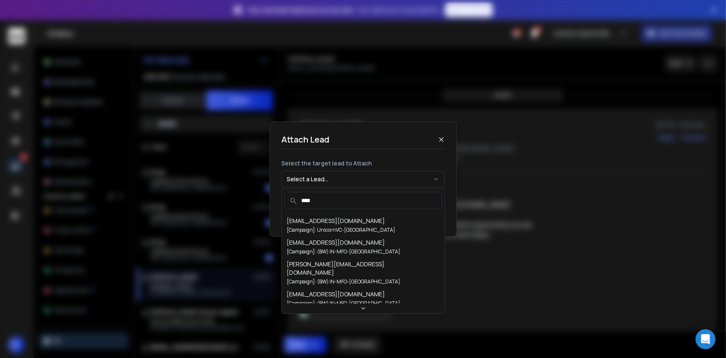
click at [345, 201] on input "****" at bounding box center [363, 200] width 157 height 17
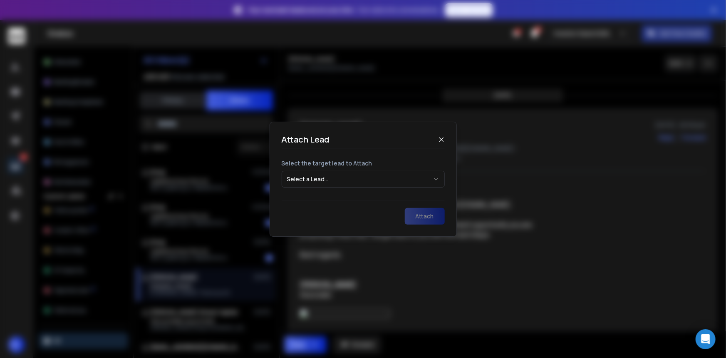
click at [369, 181] on button "Select a Lead..." at bounding box center [363, 179] width 163 height 17
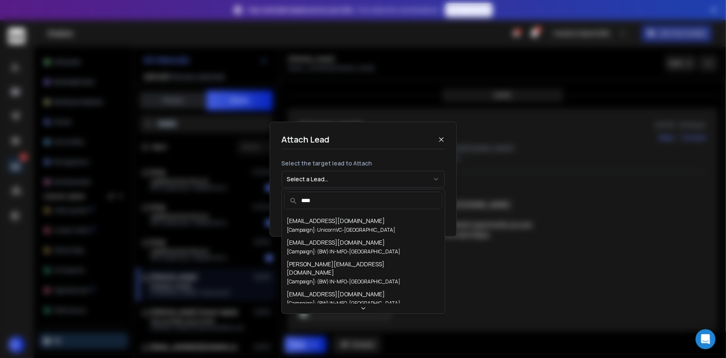
click at [348, 197] on input "****" at bounding box center [363, 200] width 157 height 17
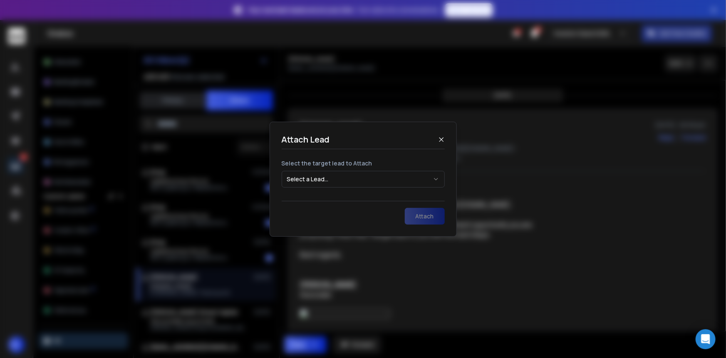
drag, startPoint x: 383, startPoint y: 189, endPoint x: 383, endPoint y: 185, distance: 4.2
click at [383, 189] on div "Select the target lead to Attach Select a Lead..." at bounding box center [363, 175] width 163 height 32
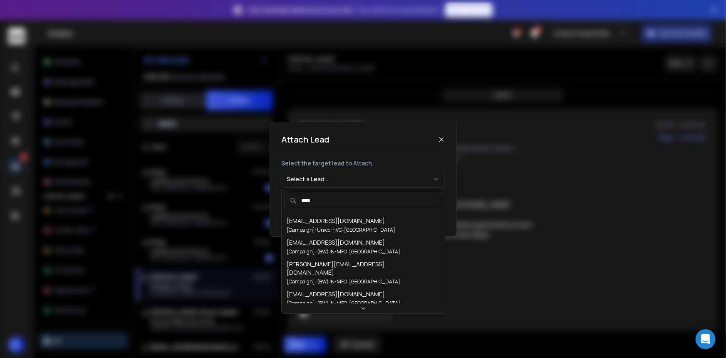
click at [383, 182] on button "Select a Lead..." at bounding box center [363, 179] width 163 height 17
click at [365, 202] on input "****" at bounding box center [363, 200] width 157 height 17
paste input "**********"
drag, startPoint x: 329, startPoint y: 202, endPoint x: 290, endPoint y: 202, distance: 38.7
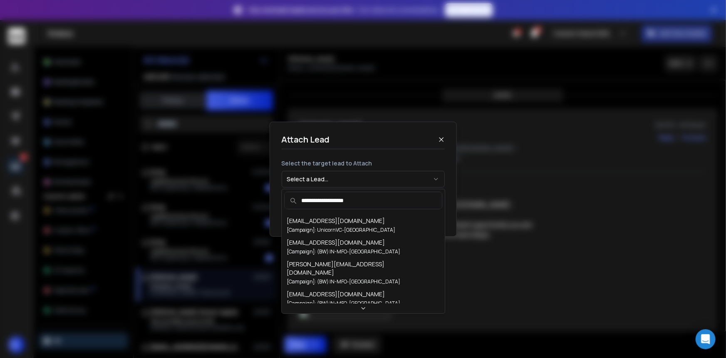
click at [290, 202] on div "**********" at bounding box center [363, 200] width 157 height 17
click at [361, 199] on input "**********" at bounding box center [363, 200] width 157 height 17
type input "**********"
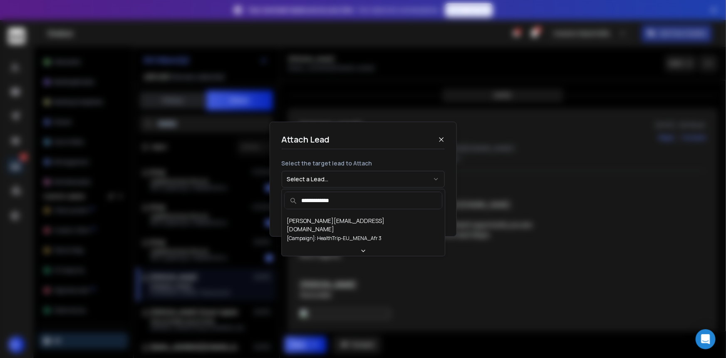
click at [441, 142] on icon at bounding box center [441, 139] width 7 height 7
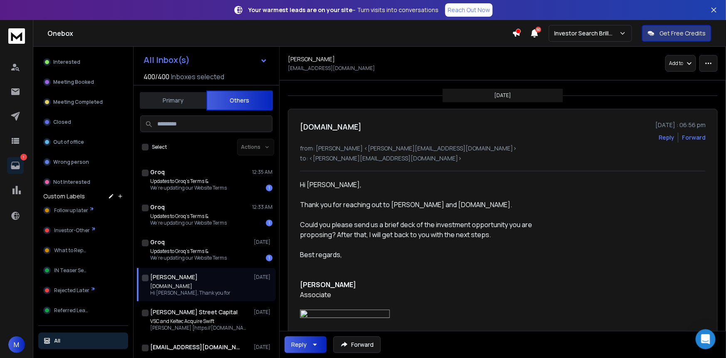
click at [659, 138] on button "Reply" at bounding box center [667, 137] width 16 height 8
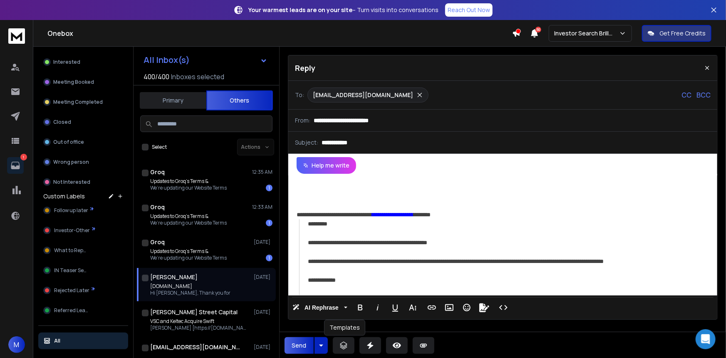
click at [347, 345] on icon at bounding box center [344, 345] width 8 height 8
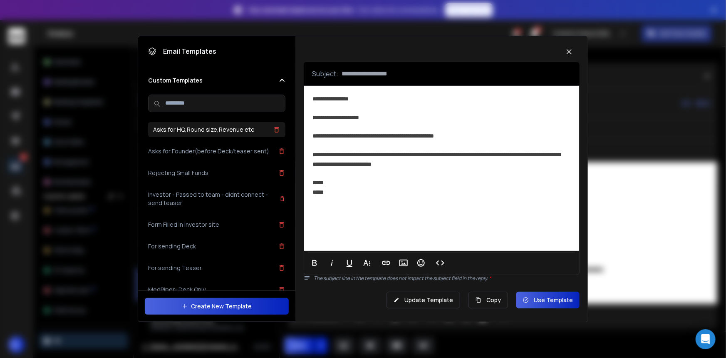
click at [219, 246] on div "For sending Deck" at bounding box center [216, 246] width 137 height 8
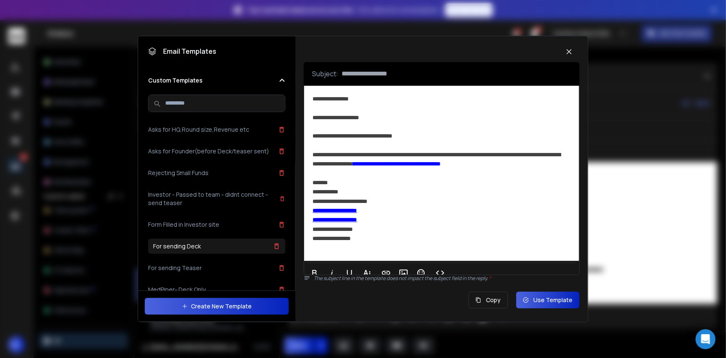
click at [534, 300] on button "Use Template" at bounding box center [548, 299] width 63 height 17
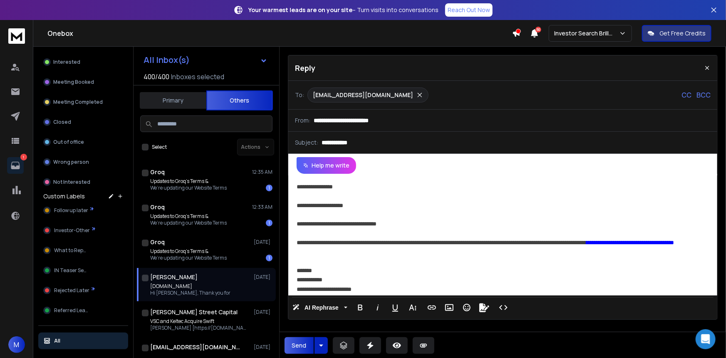
click at [684, 96] on p "CC" at bounding box center [687, 95] width 10 height 10
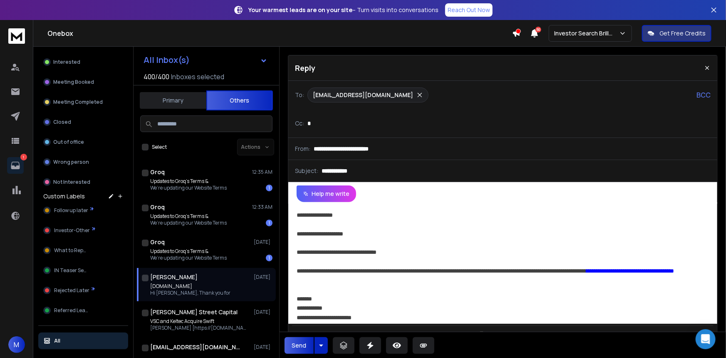
type input "**********"
drag, startPoint x: 427, startPoint y: 106, endPoint x: 419, endPoint y: 114, distance: 12.1
click at [426, 107] on div "To: k.psillakis@uni.fund BCC" at bounding box center [502, 95] width 429 height 28
click at [480, 127] on input at bounding box center [509, 123] width 58 height 15
type input "**********"
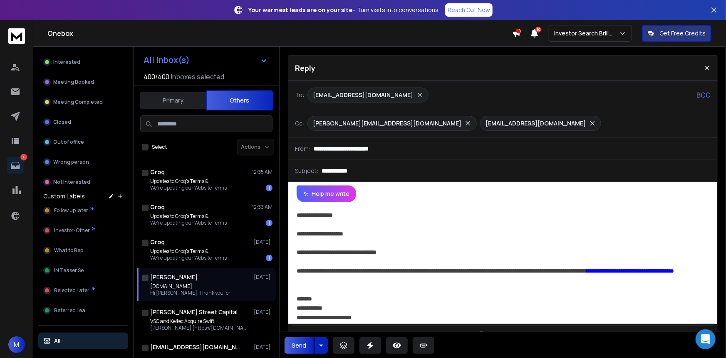
click at [469, 129] on div "sam@brillwood.capital alc@brillwood.capital" at bounding box center [509, 123] width 403 height 15
click at [422, 344] on icon at bounding box center [424, 345] width 8 height 8
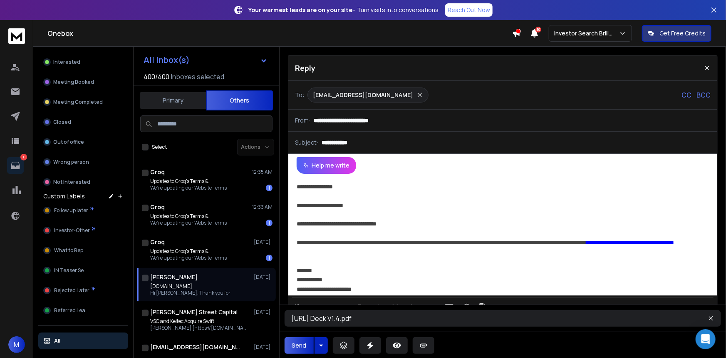
click at [335, 214] on div "**********" at bounding box center [501, 235] width 427 height 122
drag, startPoint x: 336, startPoint y: 188, endPoint x: 303, endPoint y: 184, distance: 32.7
click at [303, 184] on div "**********" at bounding box center [499, 186] width 405 height 9
click at [682, 98] on p "CC" at bounding box center [687, 95] width 10 height 10
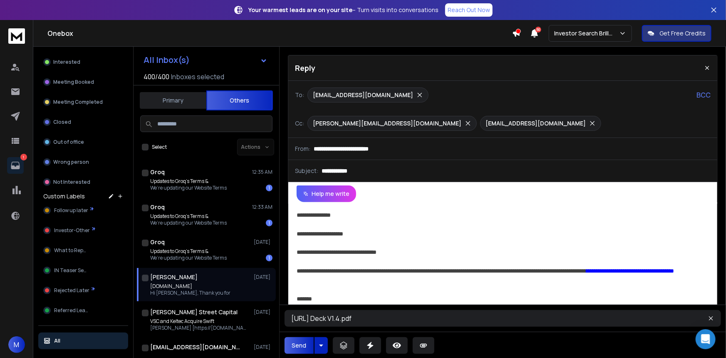
click at [296, 348] on button "Send" at bounding box center [299, 345] width 29 height 17
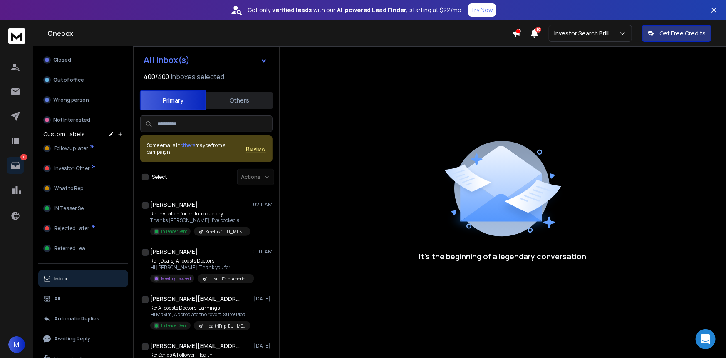
scroll to position [236, 0]
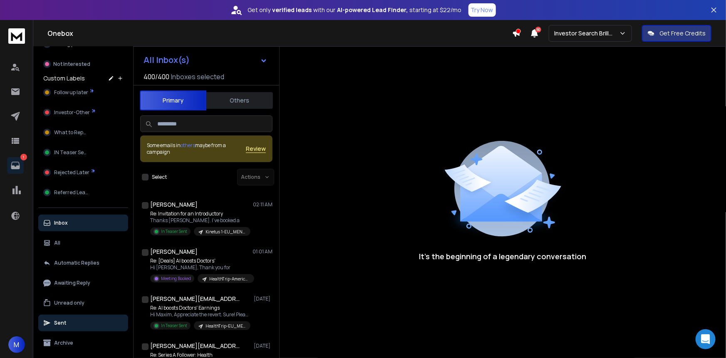
click at [67, 321] on button "Sent" at bounding box center [83, 322] width 90 height 17
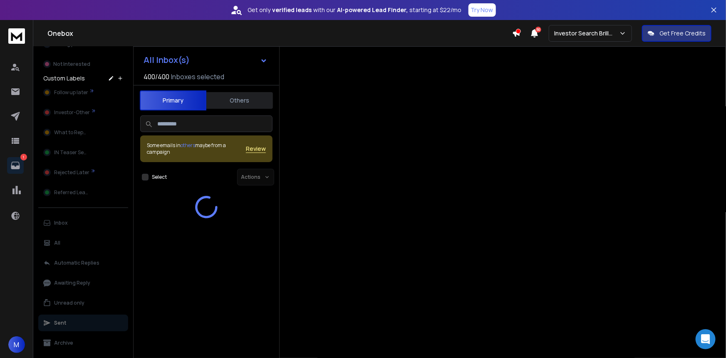
click at [179, 122] on input at bounding box center [206, 123] width 132 height 17
paste input "**********"
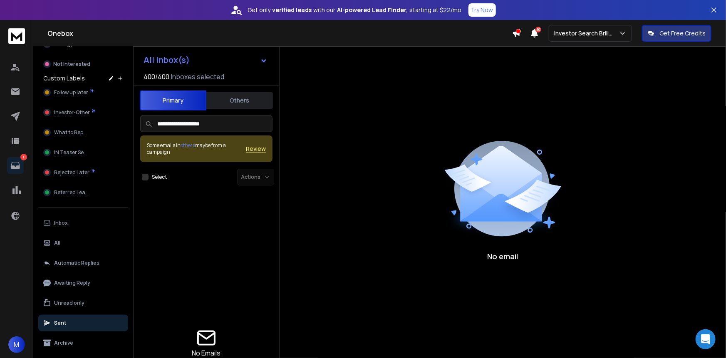
drag, startPoint x: 182, startPoint y: 124, endPoint x: 90, endPoint y: 110, distance: 93.0
click at [90, 110] on div "**********" at bounding box center [379, 226] width 693 height 358
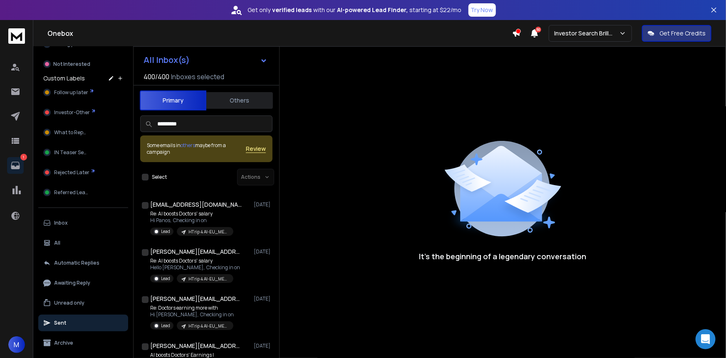
scroll to position [0, 0]
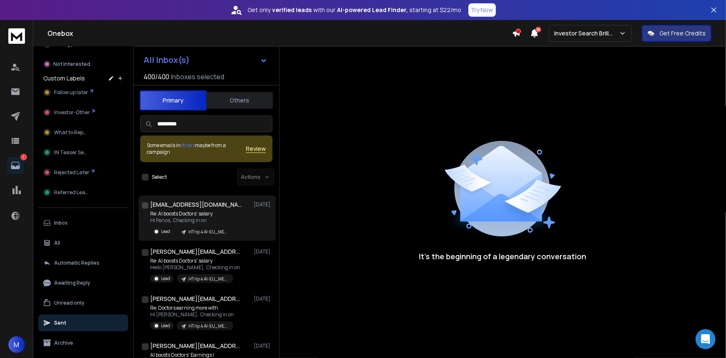
click at [231, 223] on p "Hi Panos, Checking in on" at bounding box center [191, 220] width 83 height 7
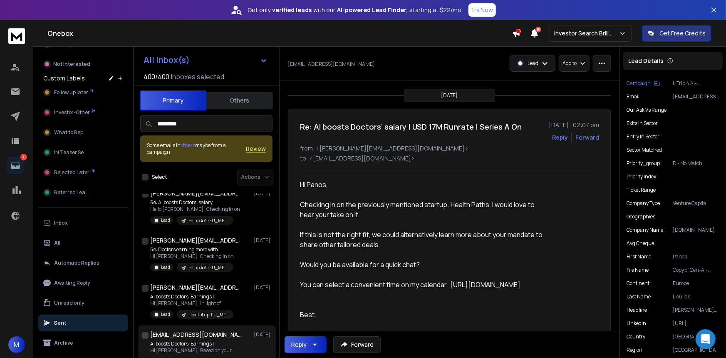
scroll to position [75, 0]
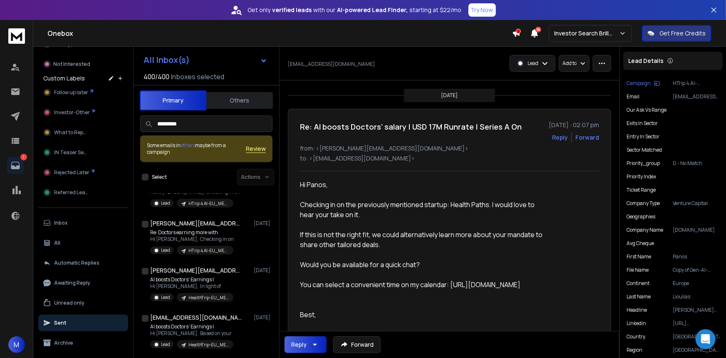
click at [212, 119] on input "*********" at bounding box center [206, 123] width 132 height 17
paste input
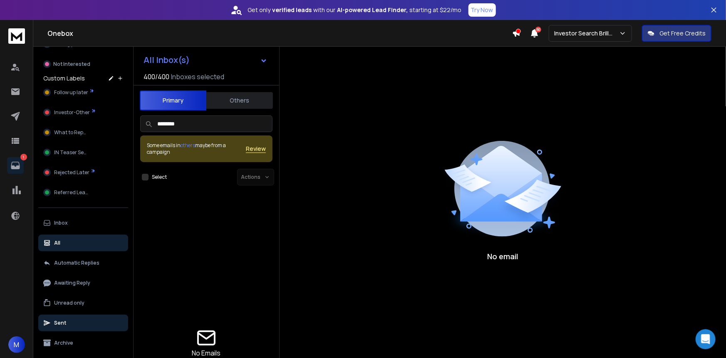
type input "********"
click at [87, 234] on button "All" at bounding box center [83, 242] width 90 height 17
click at [206, 127] on input "********" at bounding box center [206, 123] width 132 height 17
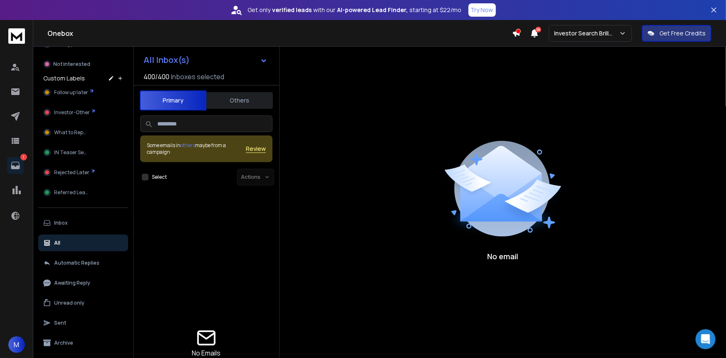
paste input "**********"
type input "*********"
click at [76, 217] on button "Inbox" at bounding box center [83, 222] width 90 height 17
click at [62, 237] on button "All" at bounding box center [83, 242] width 90 height 17
click at [157, 125] on input "*********" at bounding box center [206, 123] width 132 height 17
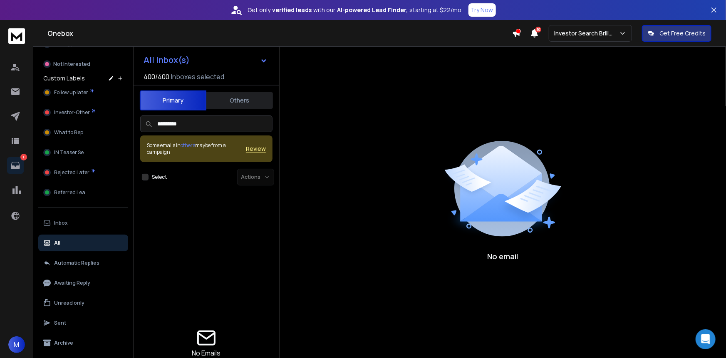
click at [186, 128] on input "*********" at bounding box center [206, 123] width 132 height 17
